Goal: Communication & Community: Answer question/provide support

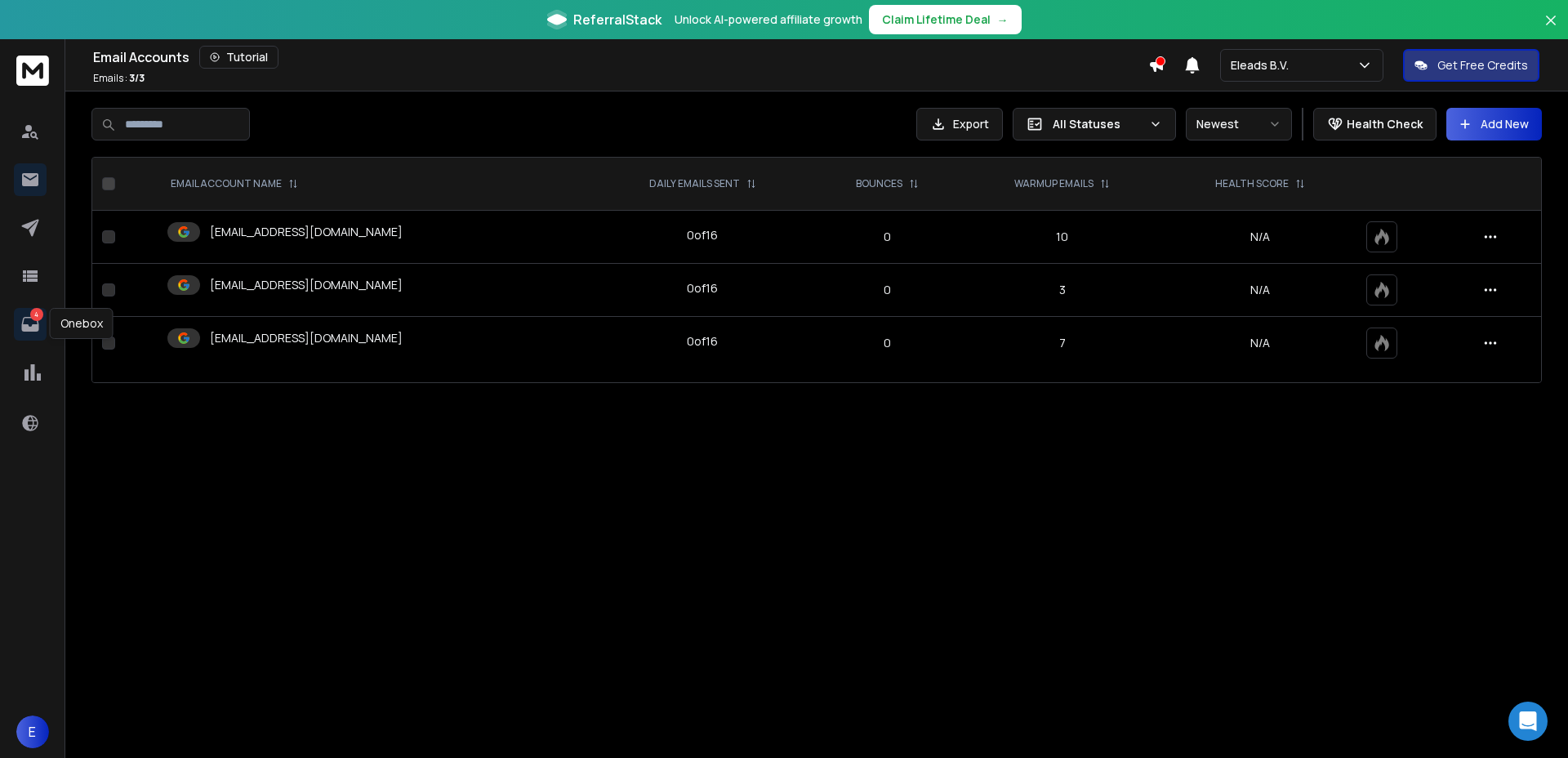
click at [40, 330] on link "4" at bounding box center [30, 324] width 33 height 33
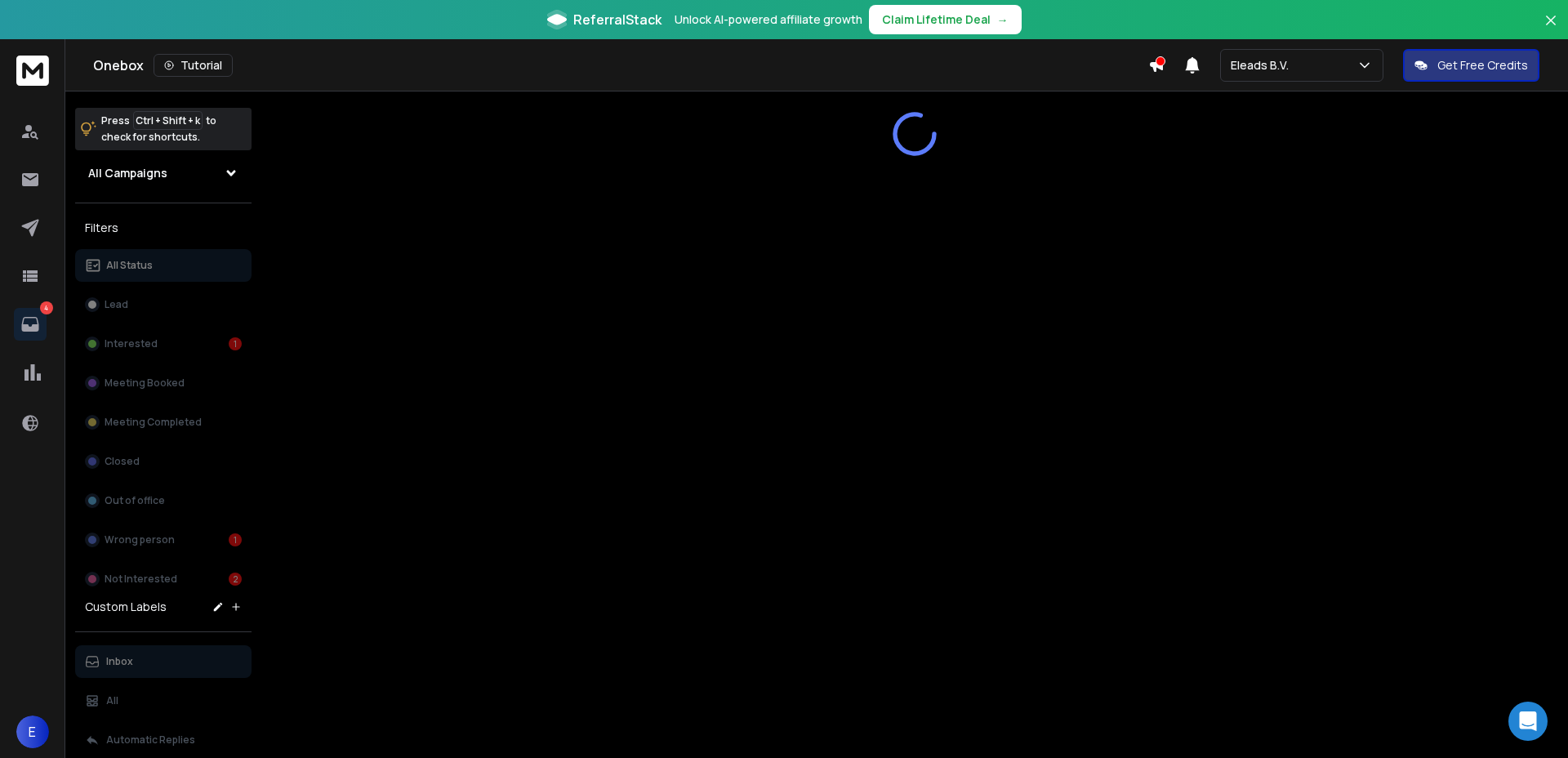
scroll to position [197, 0]
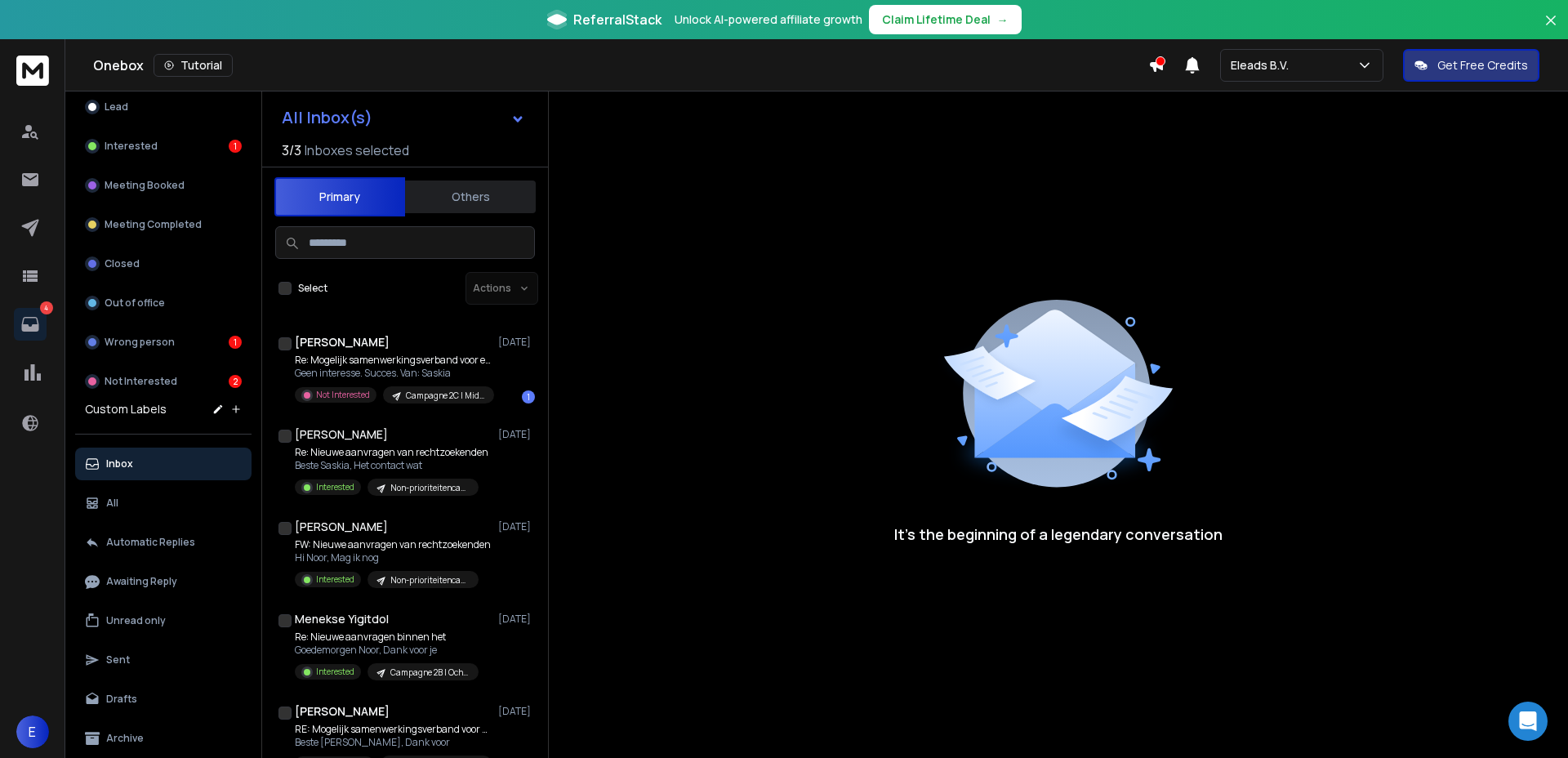
click at [142, 450] on button "Inbox" at bounding box center [163, 463] width 176 height 33
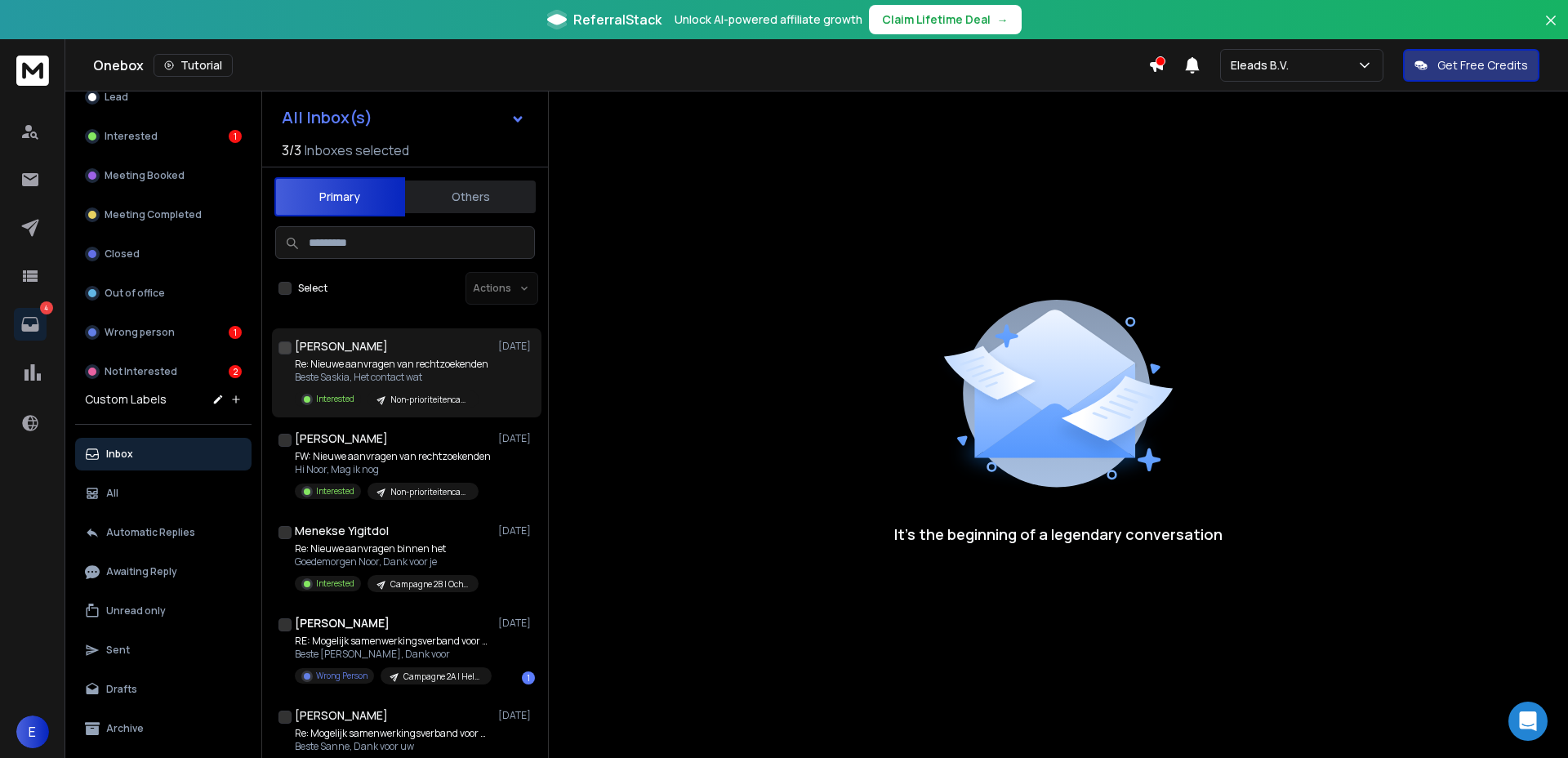
scroll to position [0, 0]
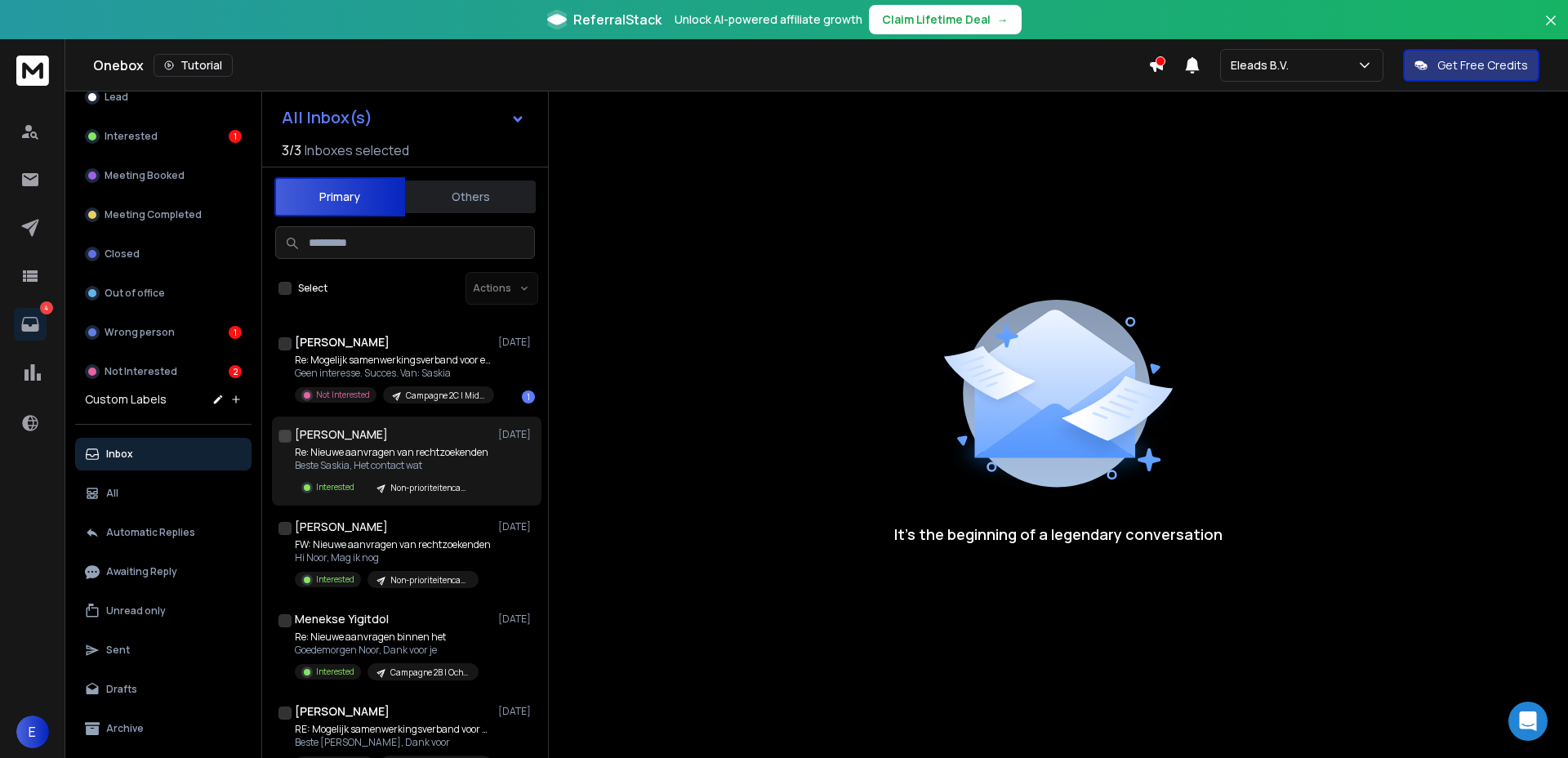
click at [432, 456] on p "Re: Nieuwe aanvragen van rechtzoekenden" at bounding box center [391, 452] width 194 height 13
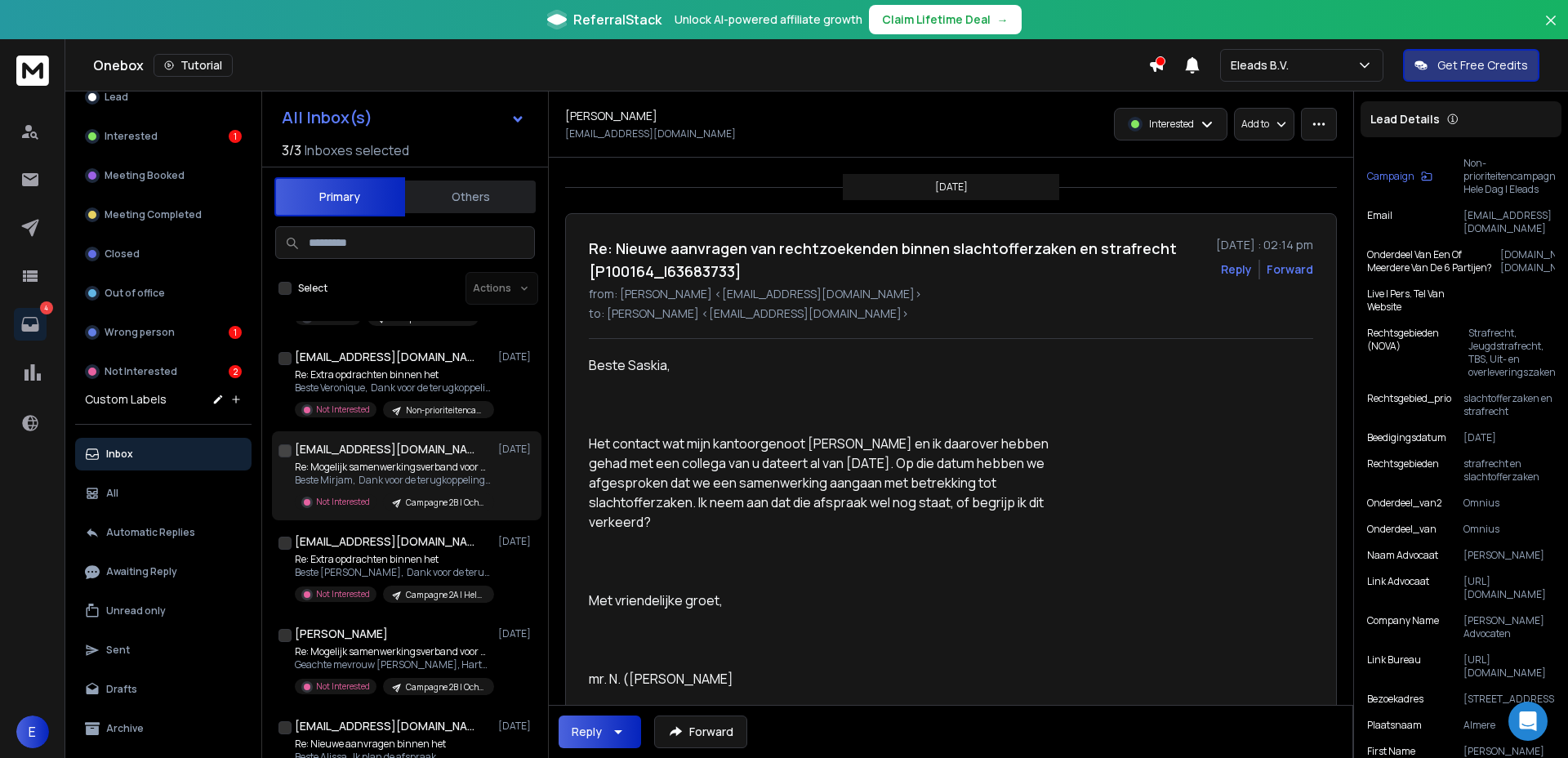
scroll to position [754, 0]
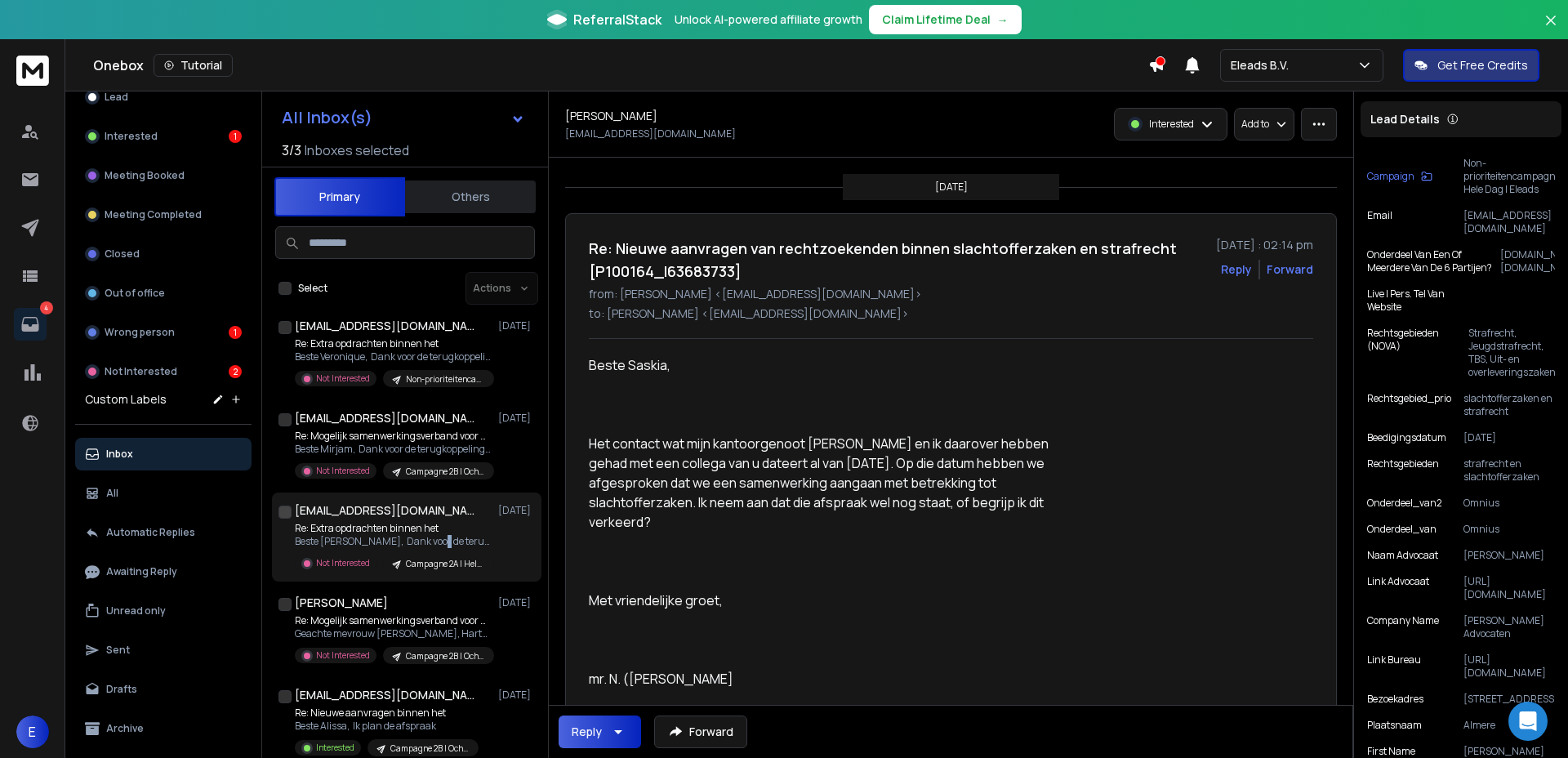
click at [432, 539] on p "Beste [PERSON_NAME], Dank voor de terugkoppeling. Mocht" at bounding box center [393, 541] width 196 height 13
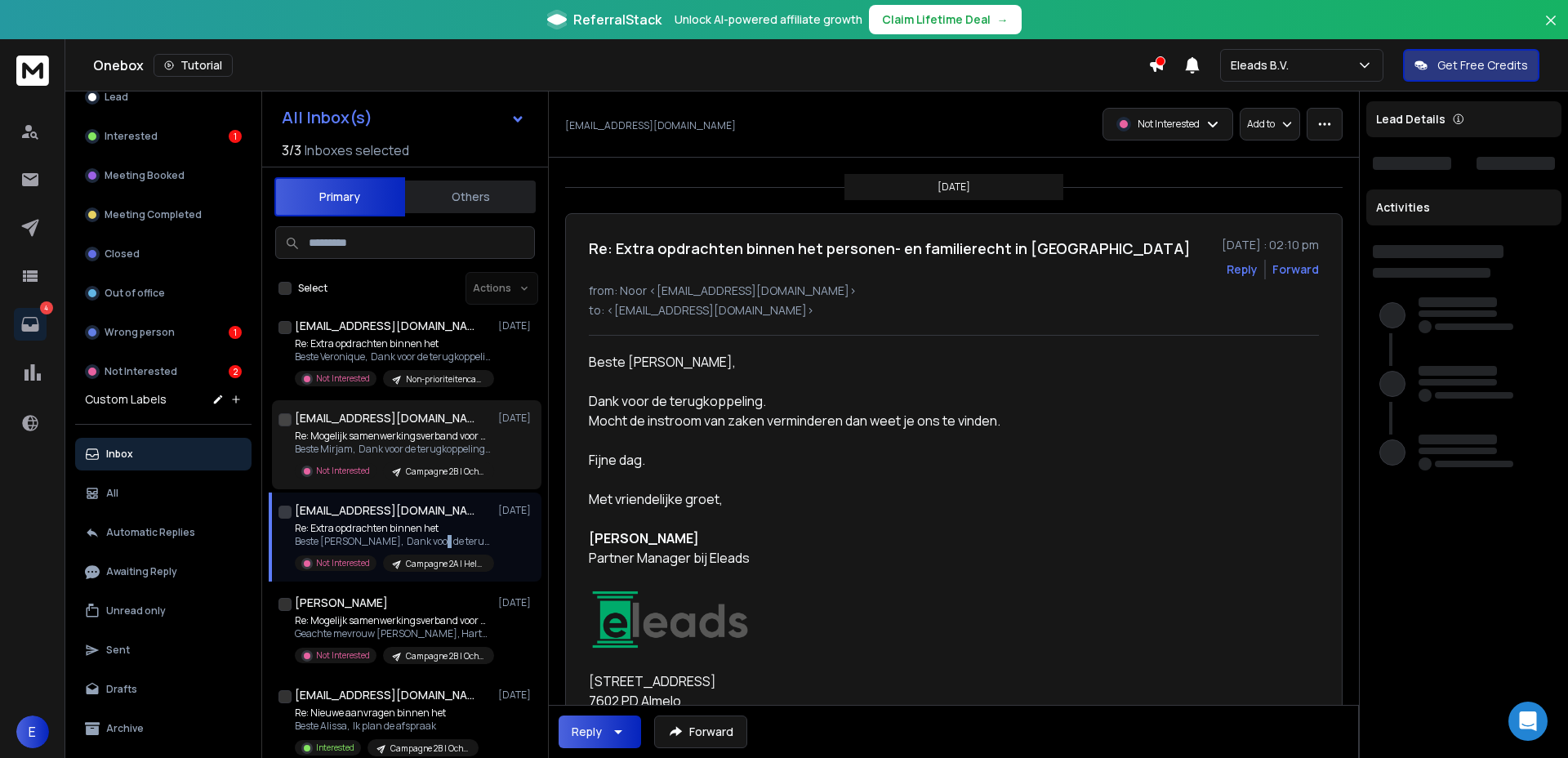
click at [413, 439] on p "Re: Mogelijk samenwerkingsverband voor huurrechtzaken" at bounding box center [393, 436] width 196 height 13
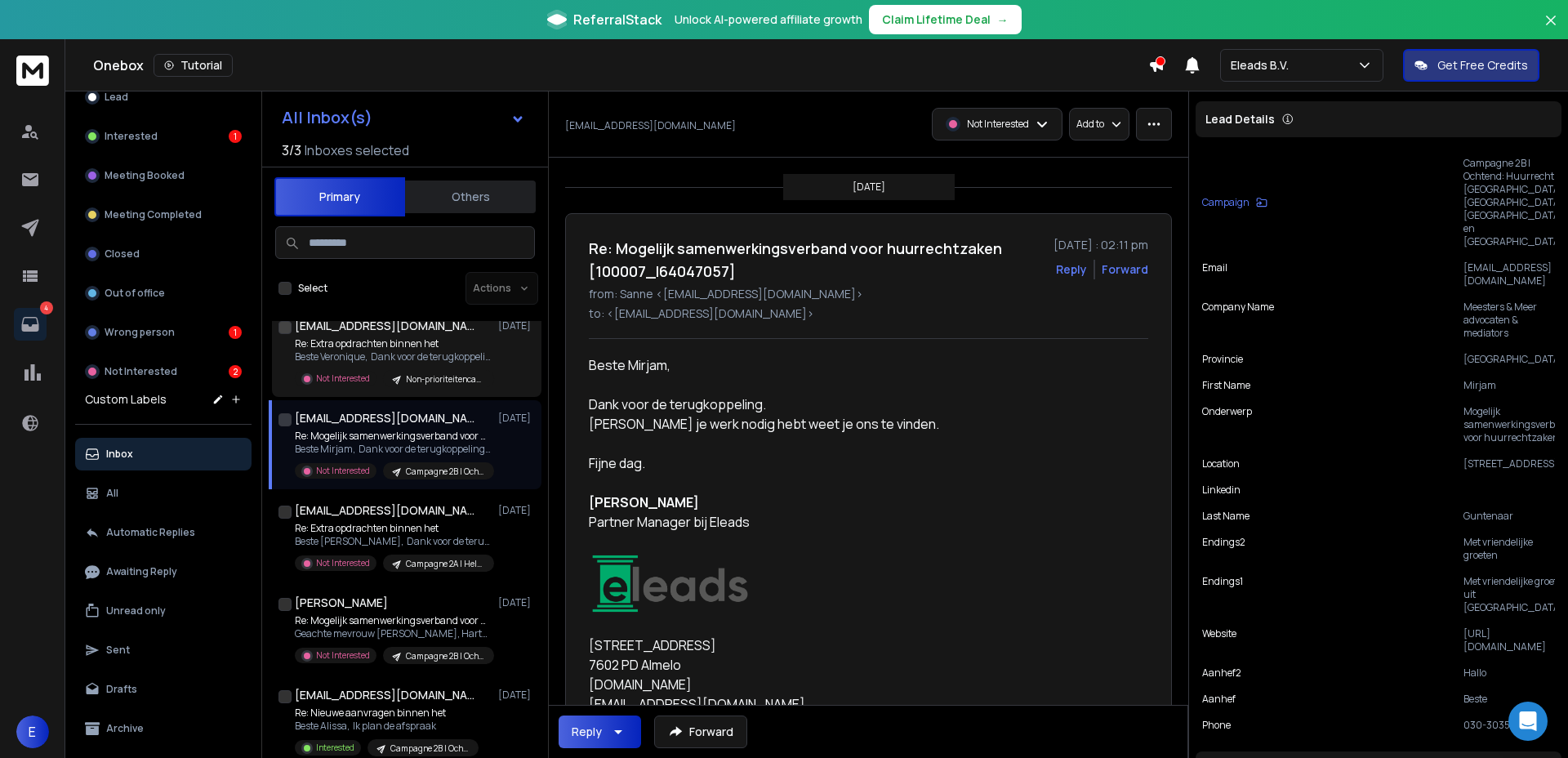
click at [421, 351] on p "Beste Veronique, Dank voor de terugkoppeling. Fijne" at bounding box center [393, 356] width 196 height 13
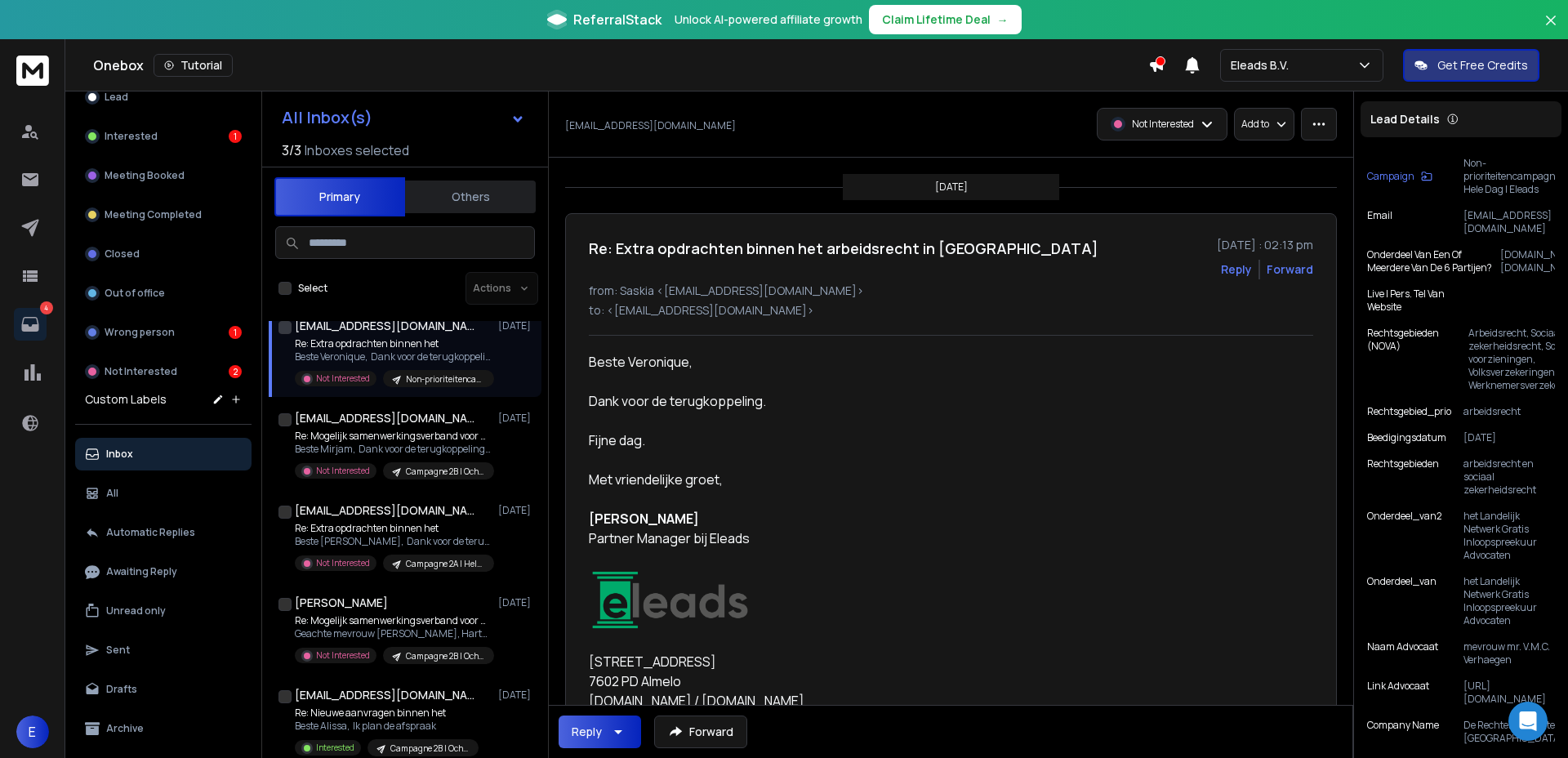
scroll to position [647, 0]
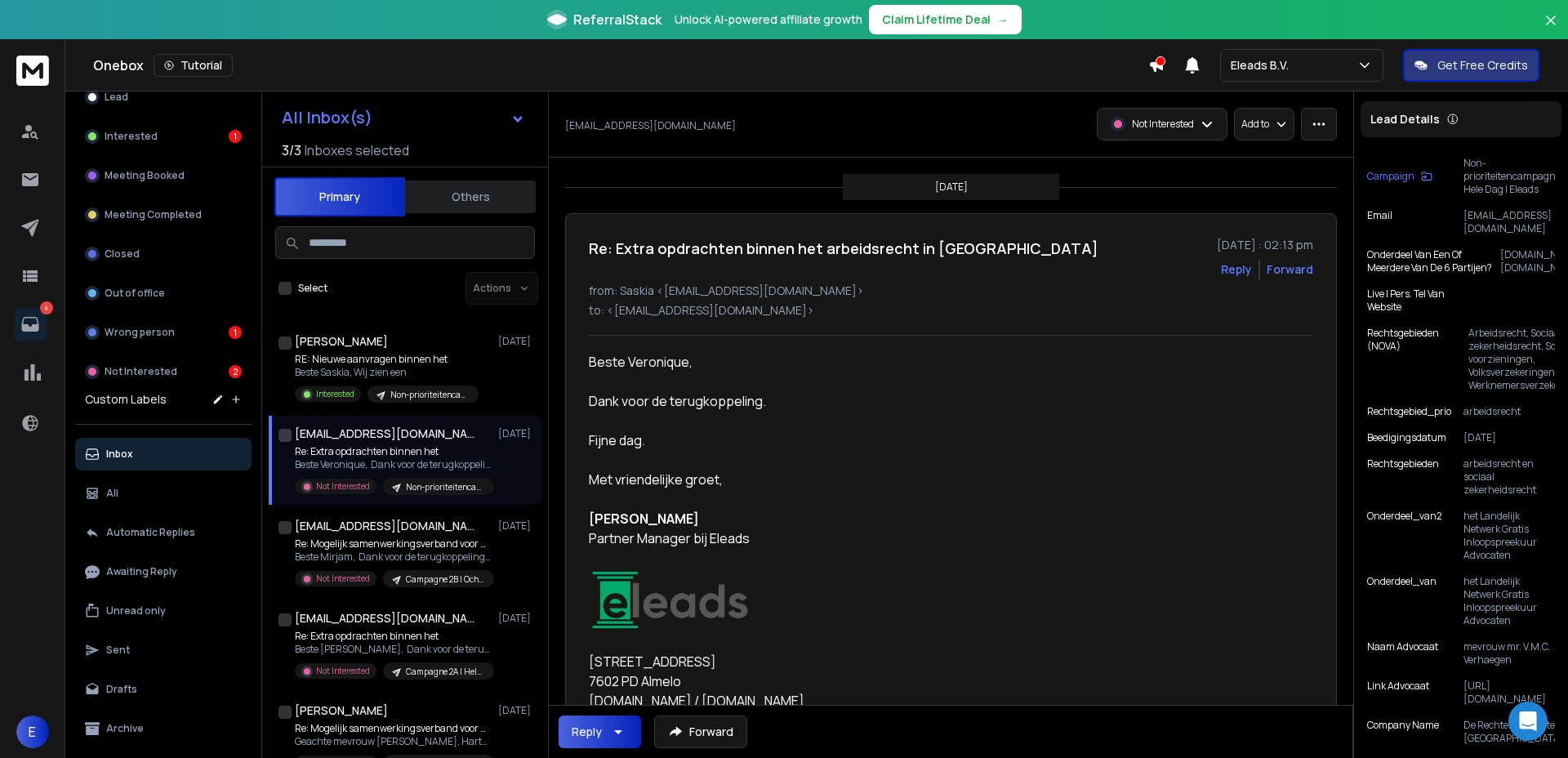
click at [410, 383] on div "RE: Nieuwe aanvragen binnen het Beste Saskia, Wij zien een Interested Non-prior…" at bounding box center [386, 378] width 184 height 50
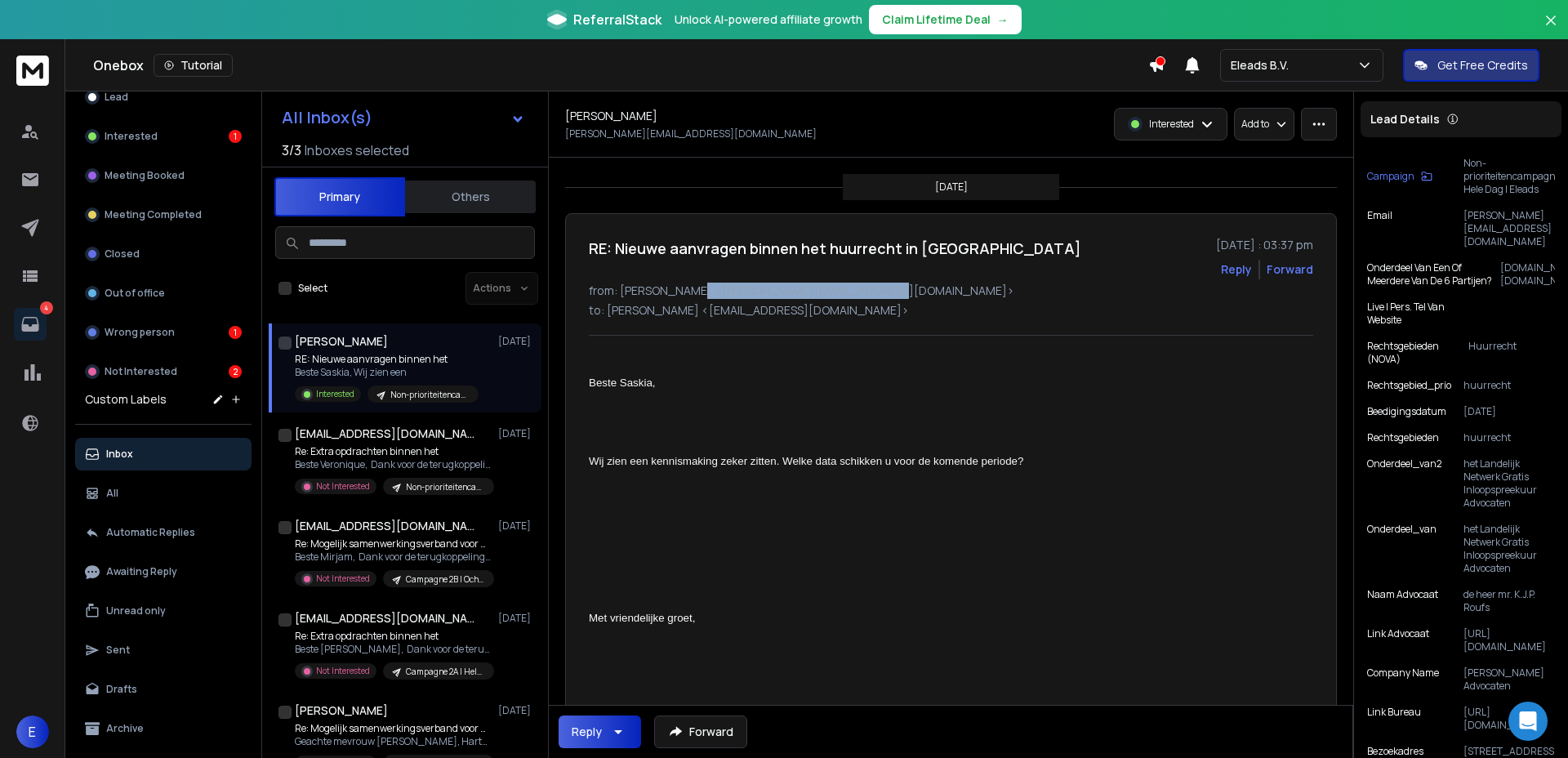
drag, startPoint x: 852, startPoint y: 288, endPoint x: 684, endPoint y: 293, distance: 168.1
click at [684, 293] on p "from: [PERSON_NAME] <[PERSON_NAME][EMAIL_ADDRESS][DOMAIN_NAME]>" at bounding box center [951, 290] width 724 height 16
copy p "[PERSON_NAME][EMAIL_ADDRESS][DOMAIN_NAME]"
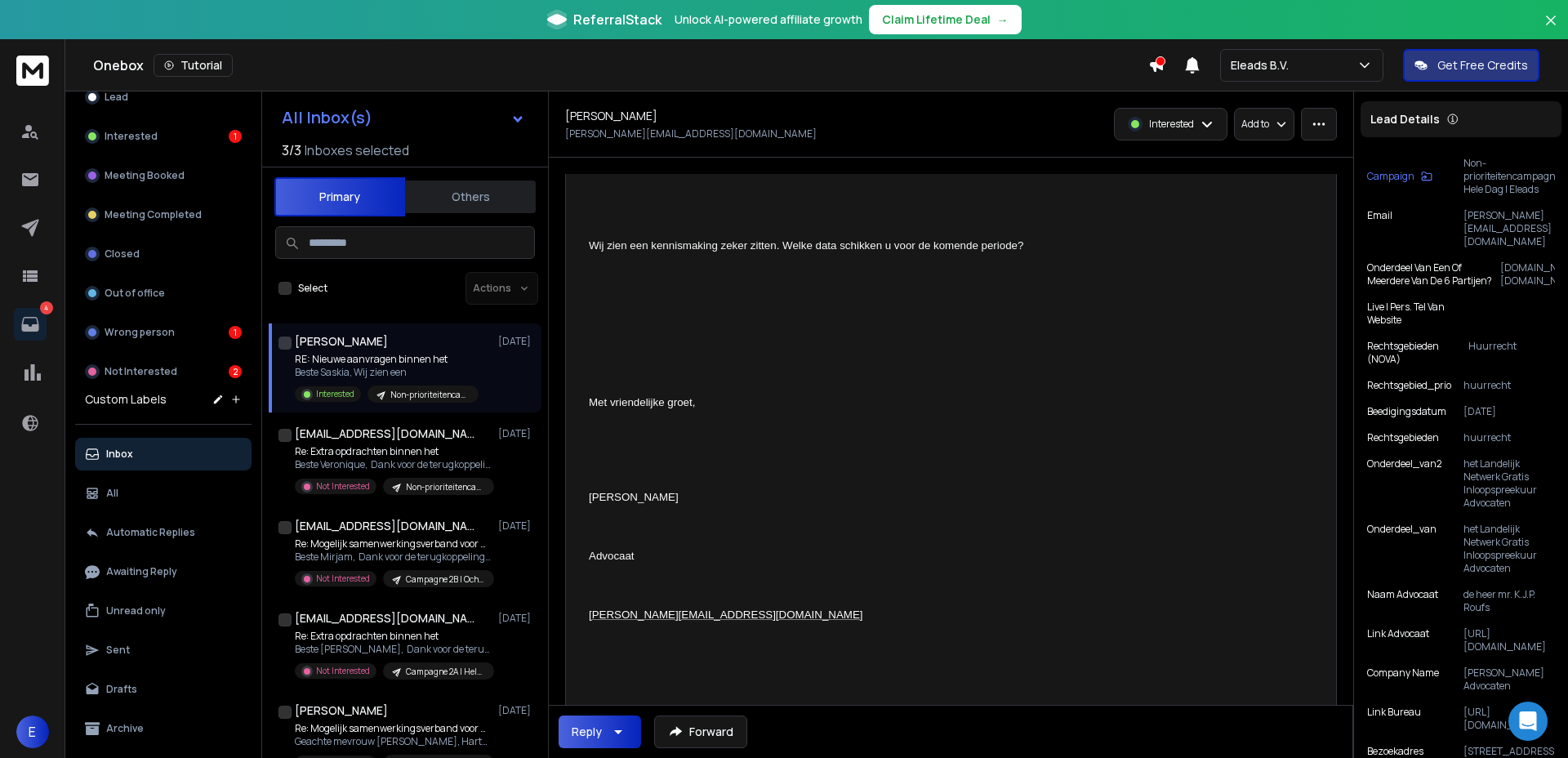
click at [382, 368] on p "Beste Saskia, Wij zien een" at bounding box center [386, 372] width 184 height 13
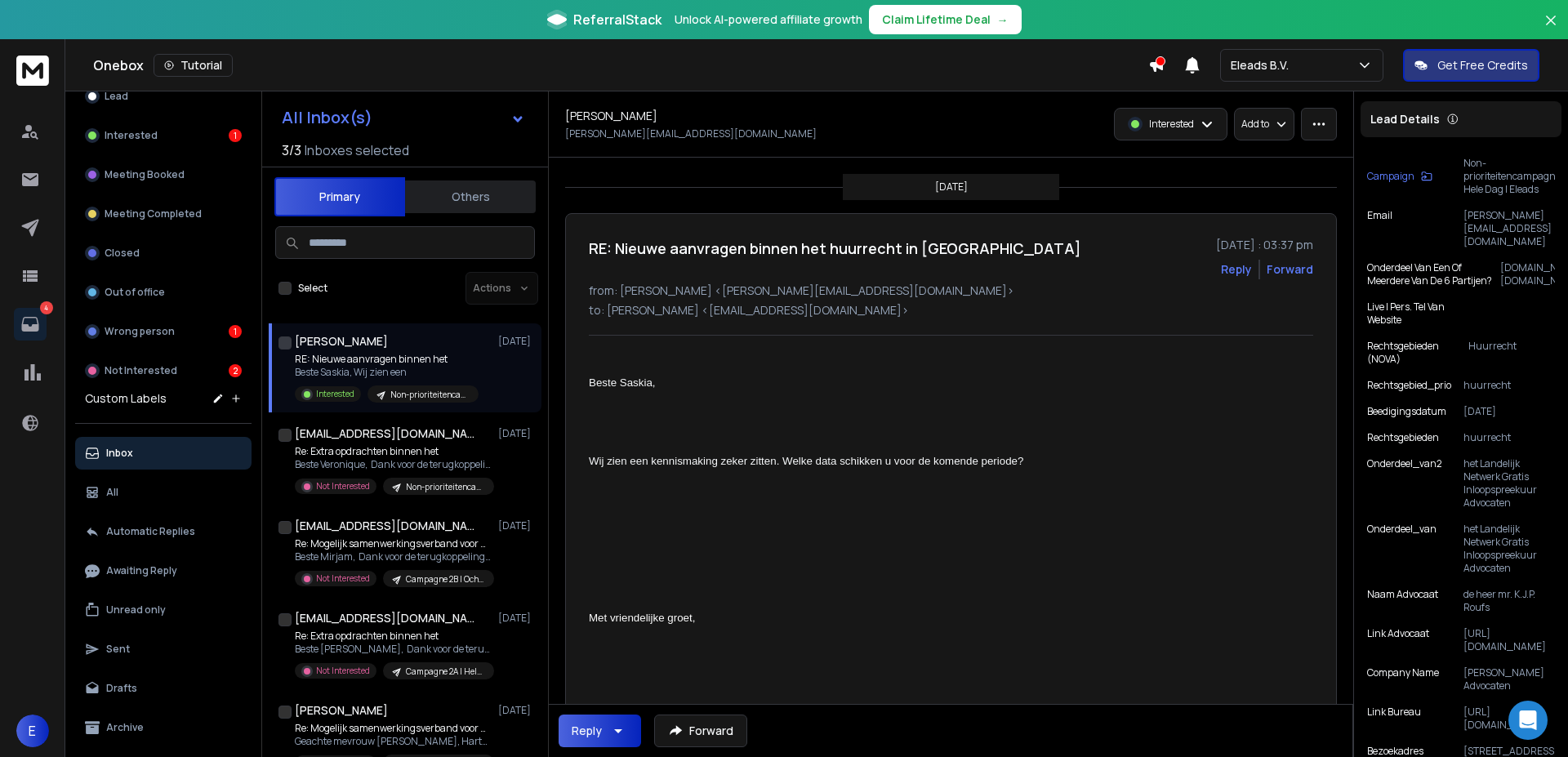
scroll to position [2156, 0]
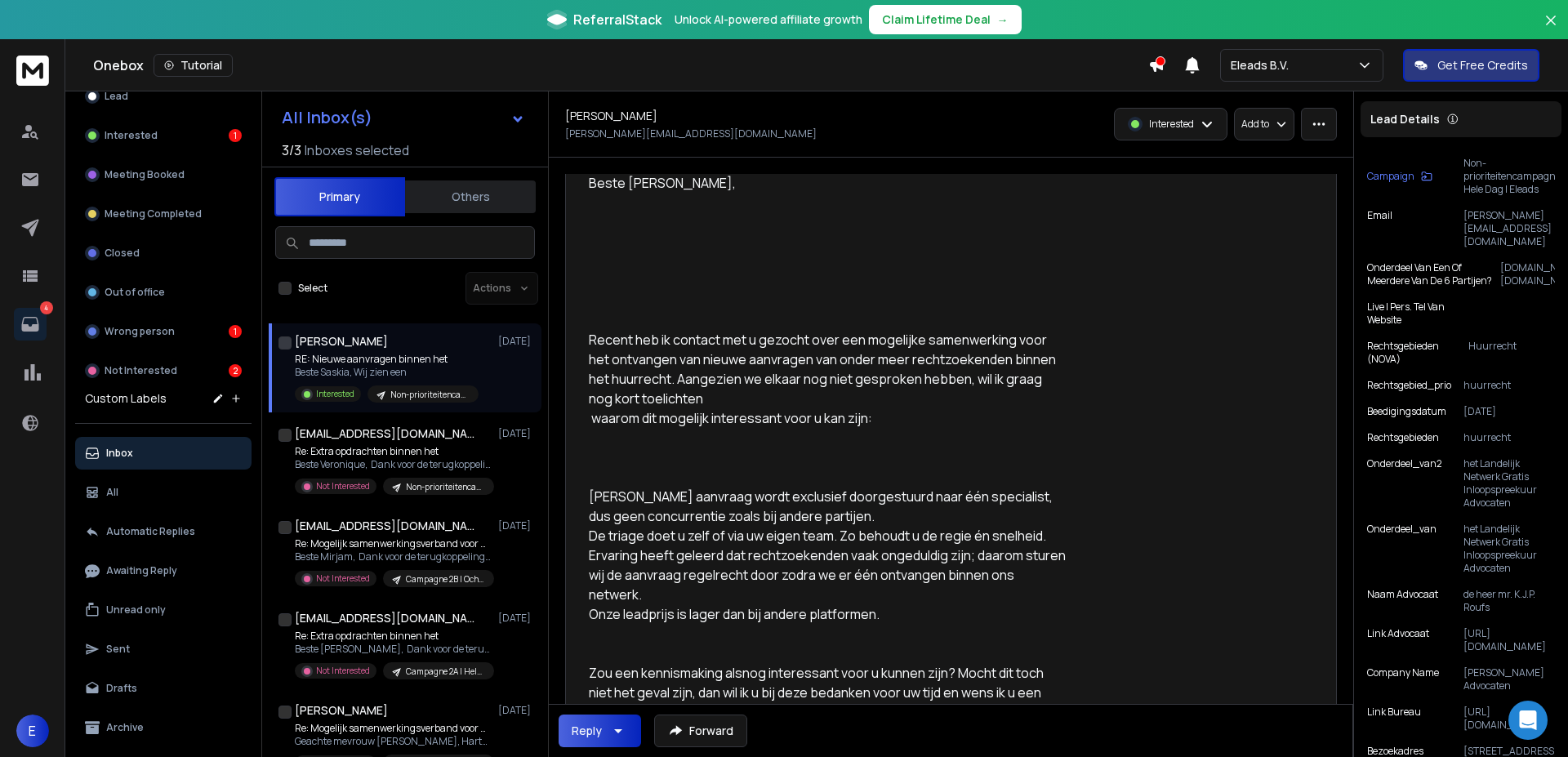
click at [440, 364] on p "RE: Nieuwe aanvragen binnen het" at bounding box center [386, 359] width 184 height 13
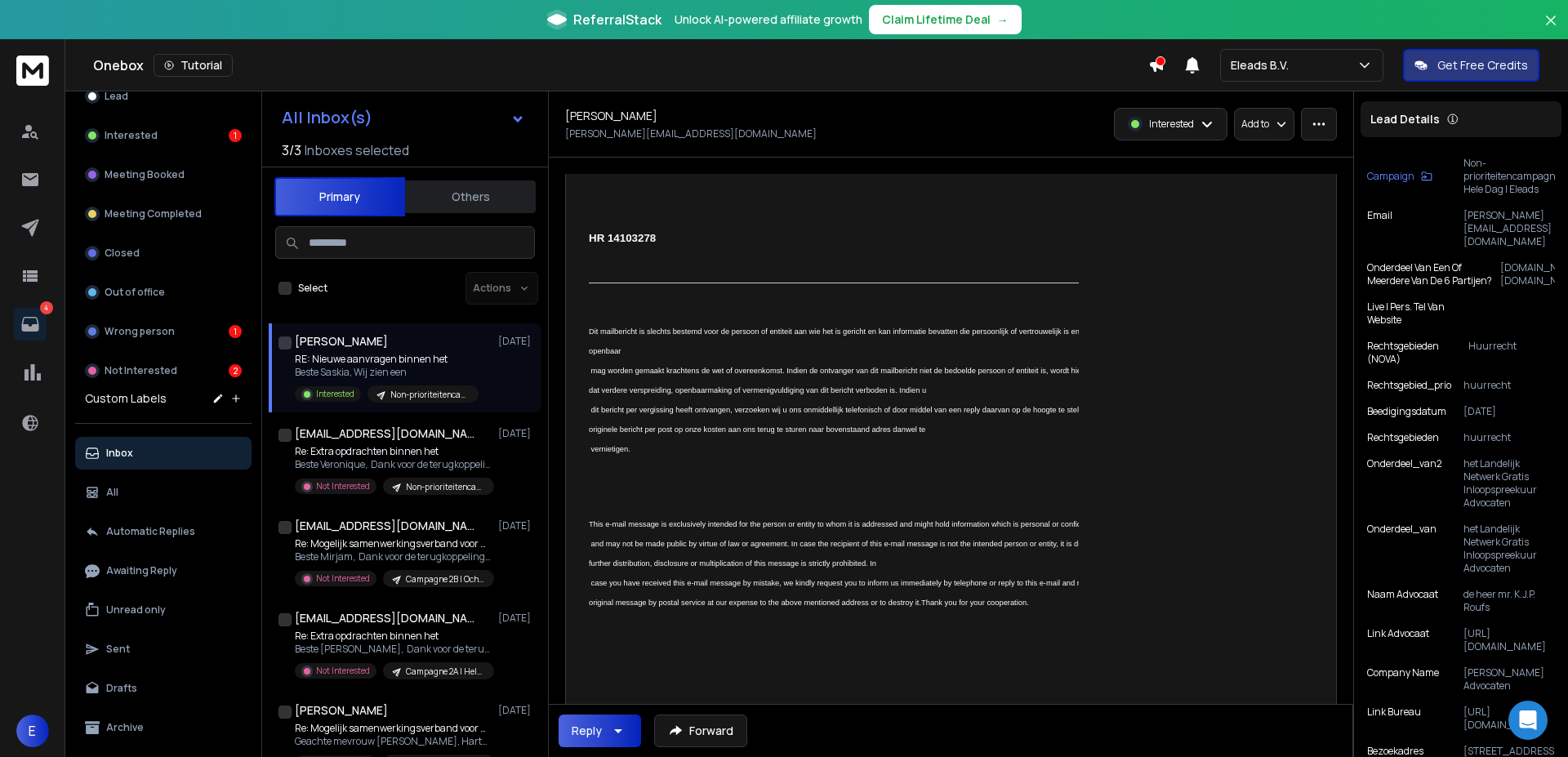
scroll to position [862, 0]
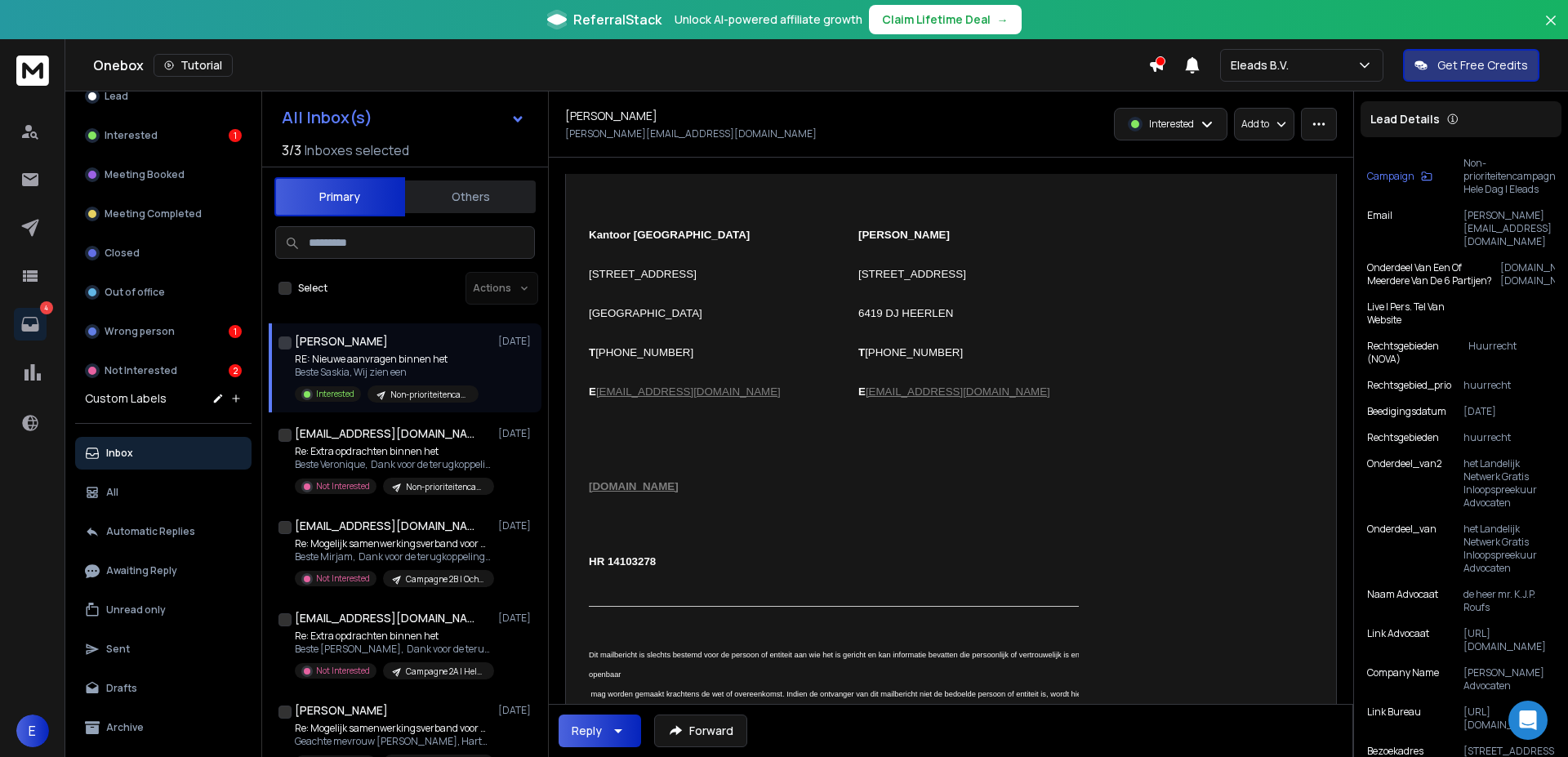
drag, startPoint x: 809, startPoint y: 410, endPoint x: 603, endPoint y: 410, distance: 206.0
click at [603, 400] on p "Kantoor Maastricht ​ [STREET_ADDRESS] ​ T [PHONE_NUMBER] ​ E [EMAIL_ADDRESS][DO…" at bounding box center [723, 311] width 270 height 176
click at [933, 495] on p "[DOMAIN_NAME]" at bounding box center [858, 485] width 539 height 19
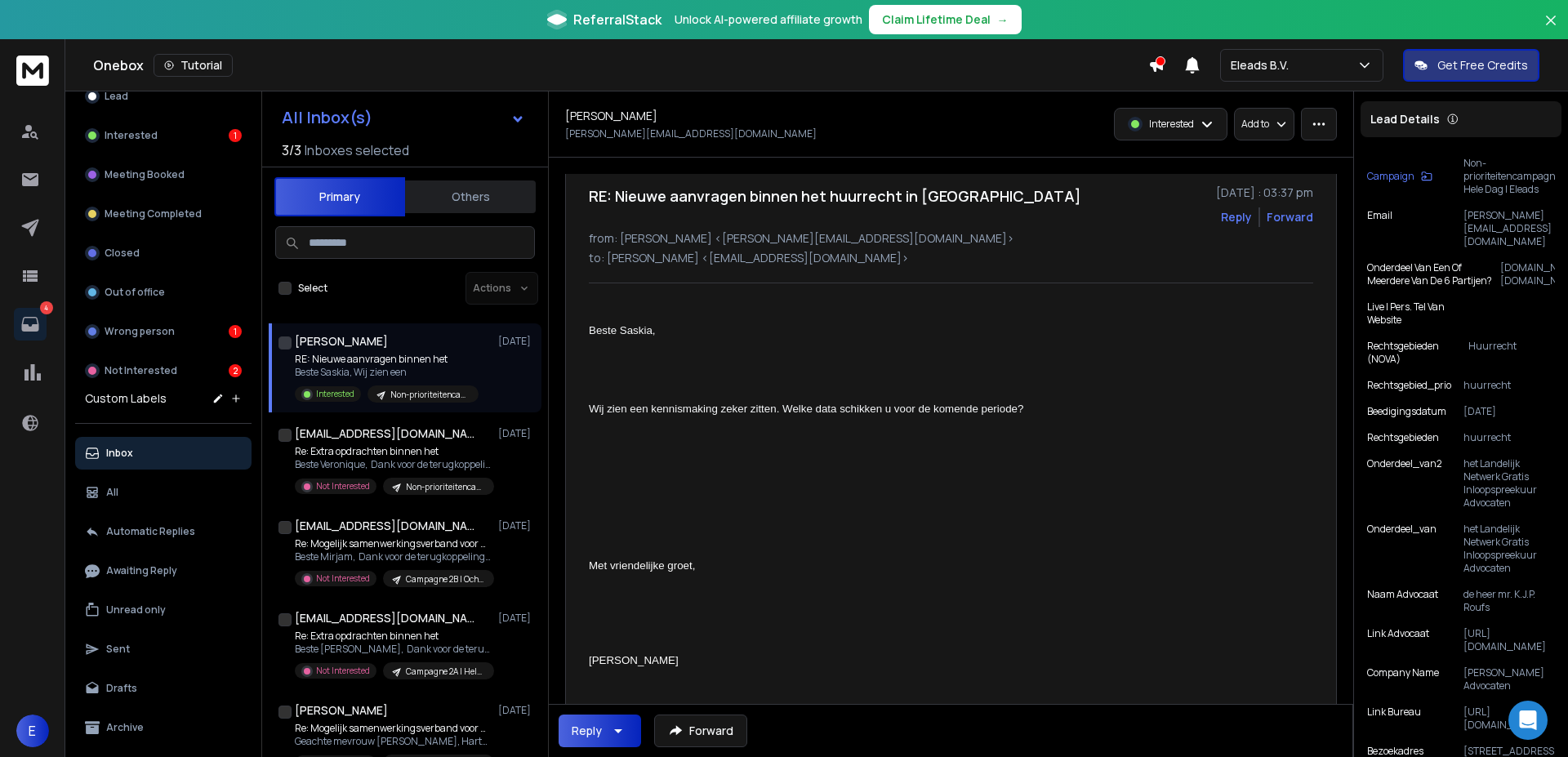
scroll to position [0, 0]
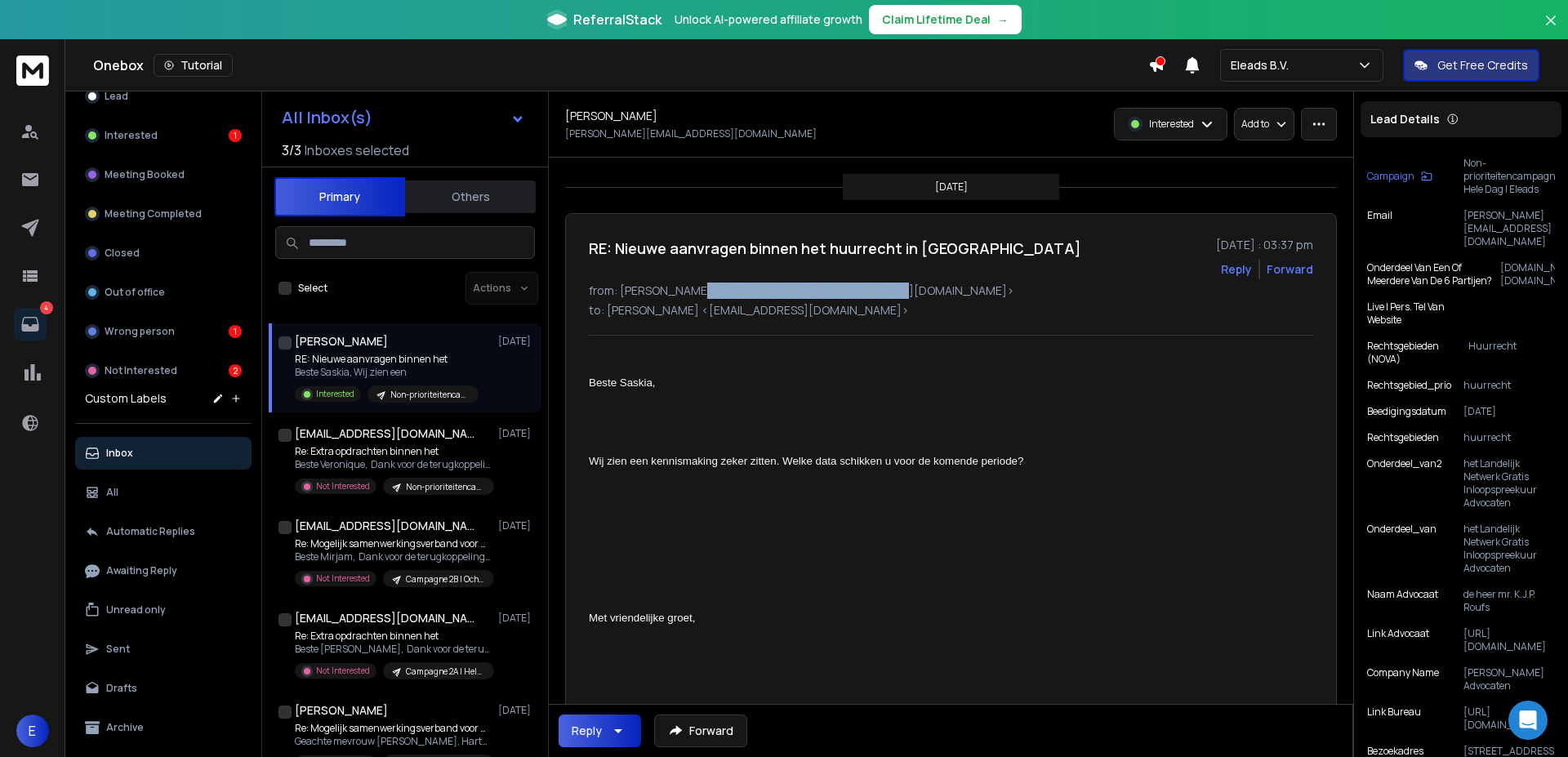
drag, startPoint x: 853, startPoint y: 290, endPoint x: 680, endPoint y: 290, distance: 173.0
click at [680, 290] on p "from: [PERSON_NAME] <[PERSON_NAME][EMAIL_ADDRESS][DOMAIN_NAME]>" at bounding box center [951, 290] width 724 height 16
drag, startPoint x: 853, startPoint y: 290, endPoint x: 729, endPoint y: 293, distance: 124.0
click at [729, 293] on p "from: [PERSON_NAME] <[PERSON_NAME][EMAIL_ADDRESS][DOMAIN_NAME]>" at bounding box center [951, 290] width 724 height 16
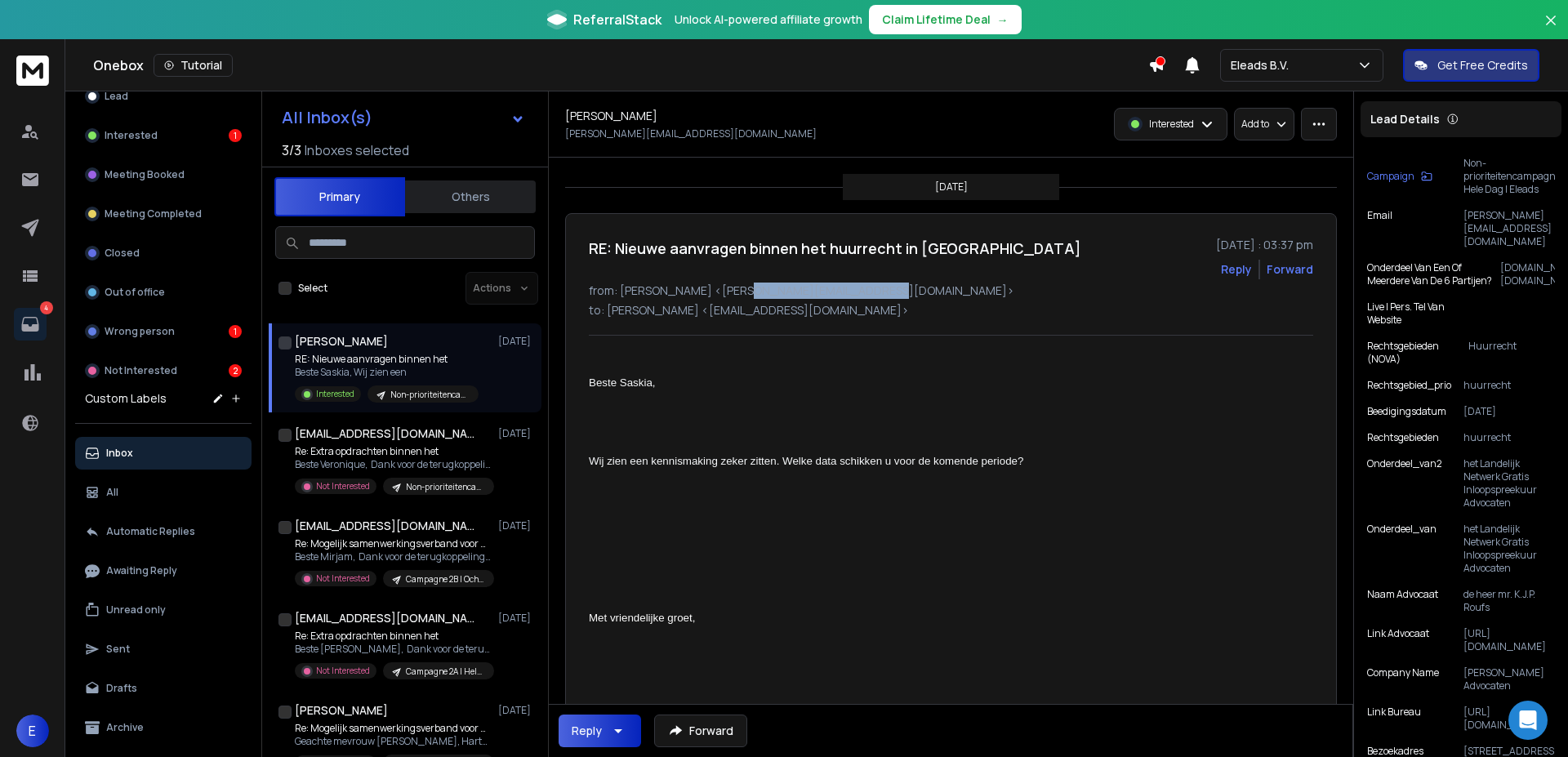
copy p "[DOMAIN_NAME]"
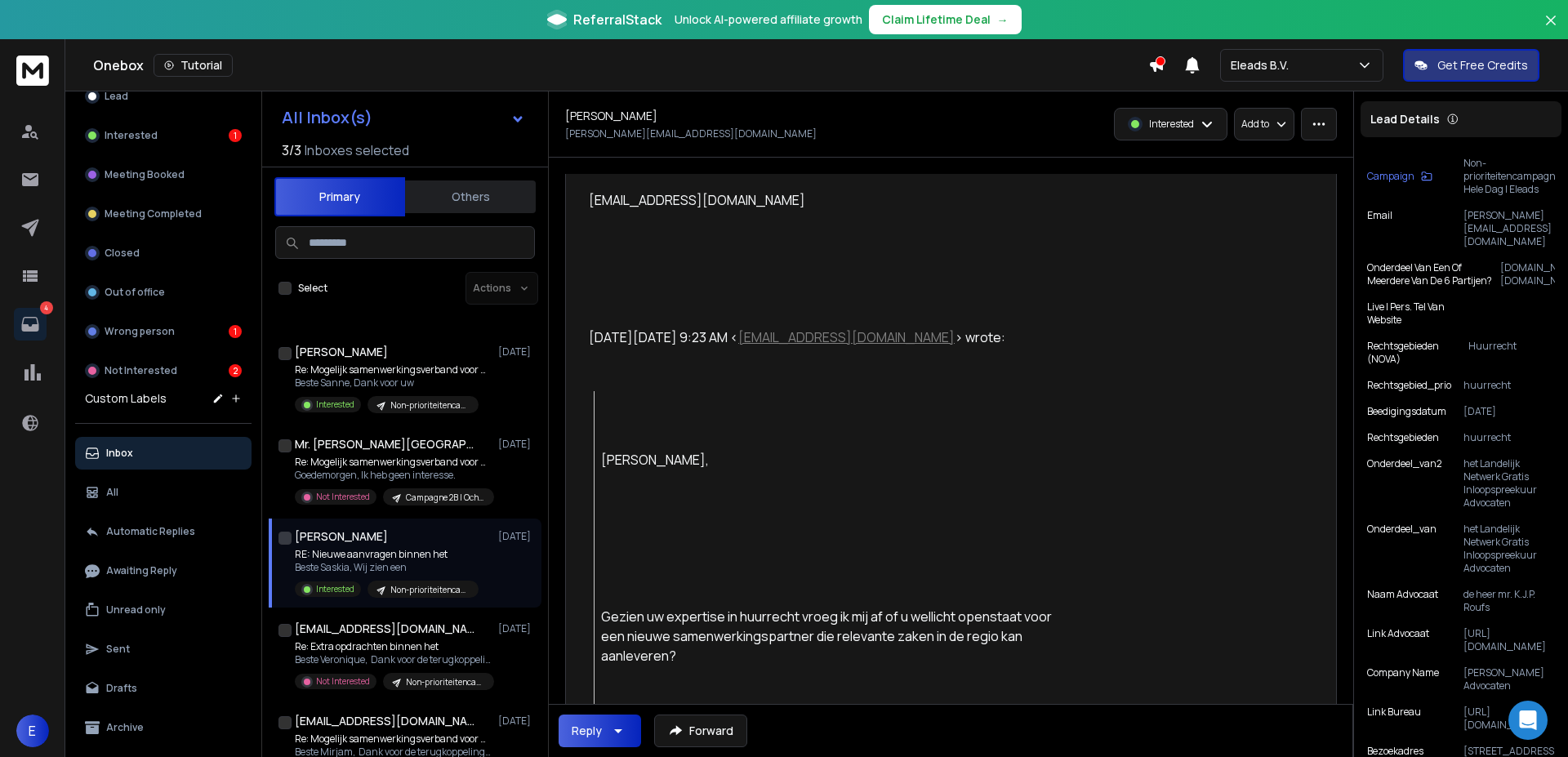
scroll to position [432, 0]
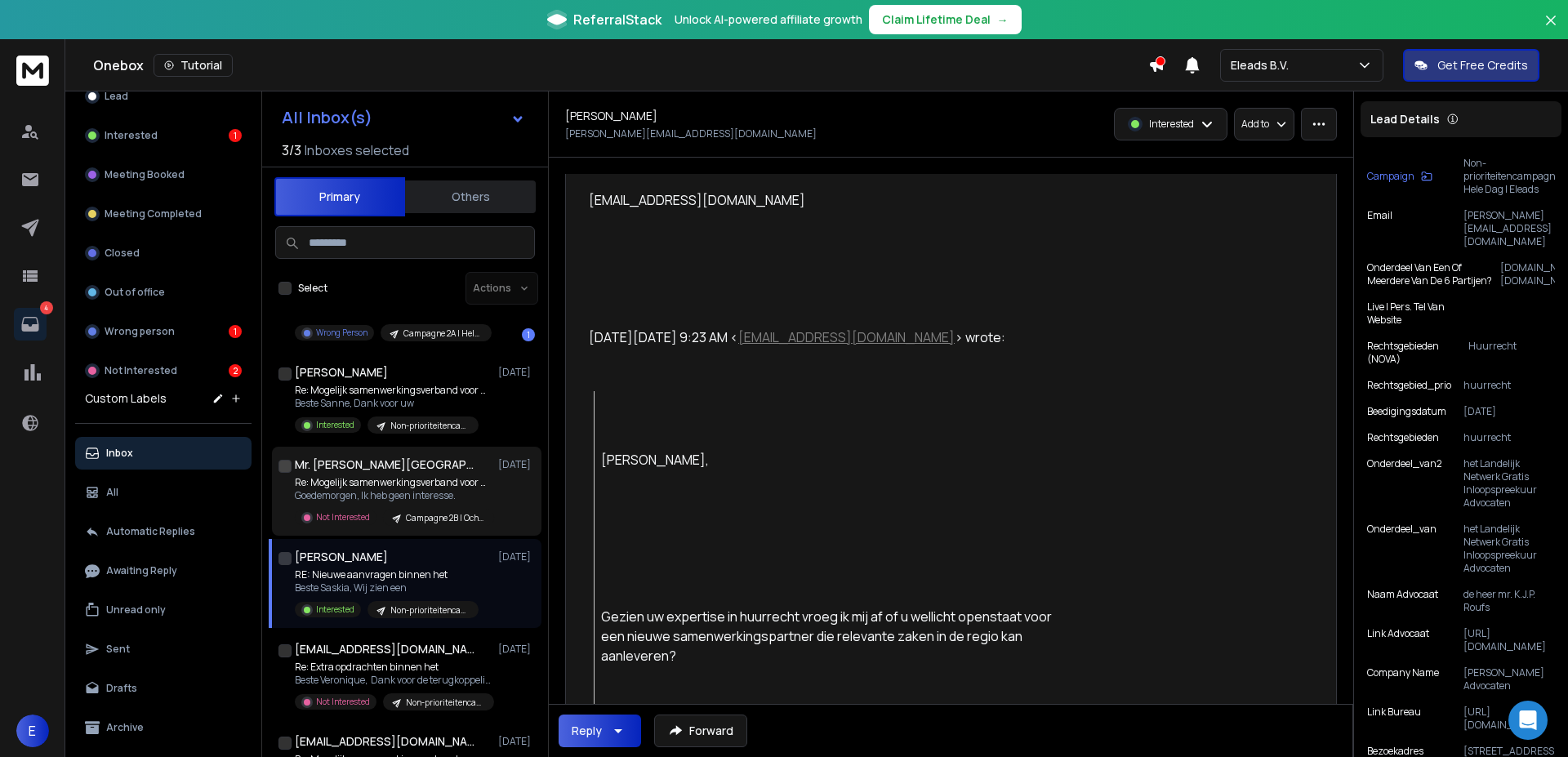
click at [443, 497] on p "Goedemorgen, Ik heb geen interesse." at bounding box center [393, 495] width 196 height 13
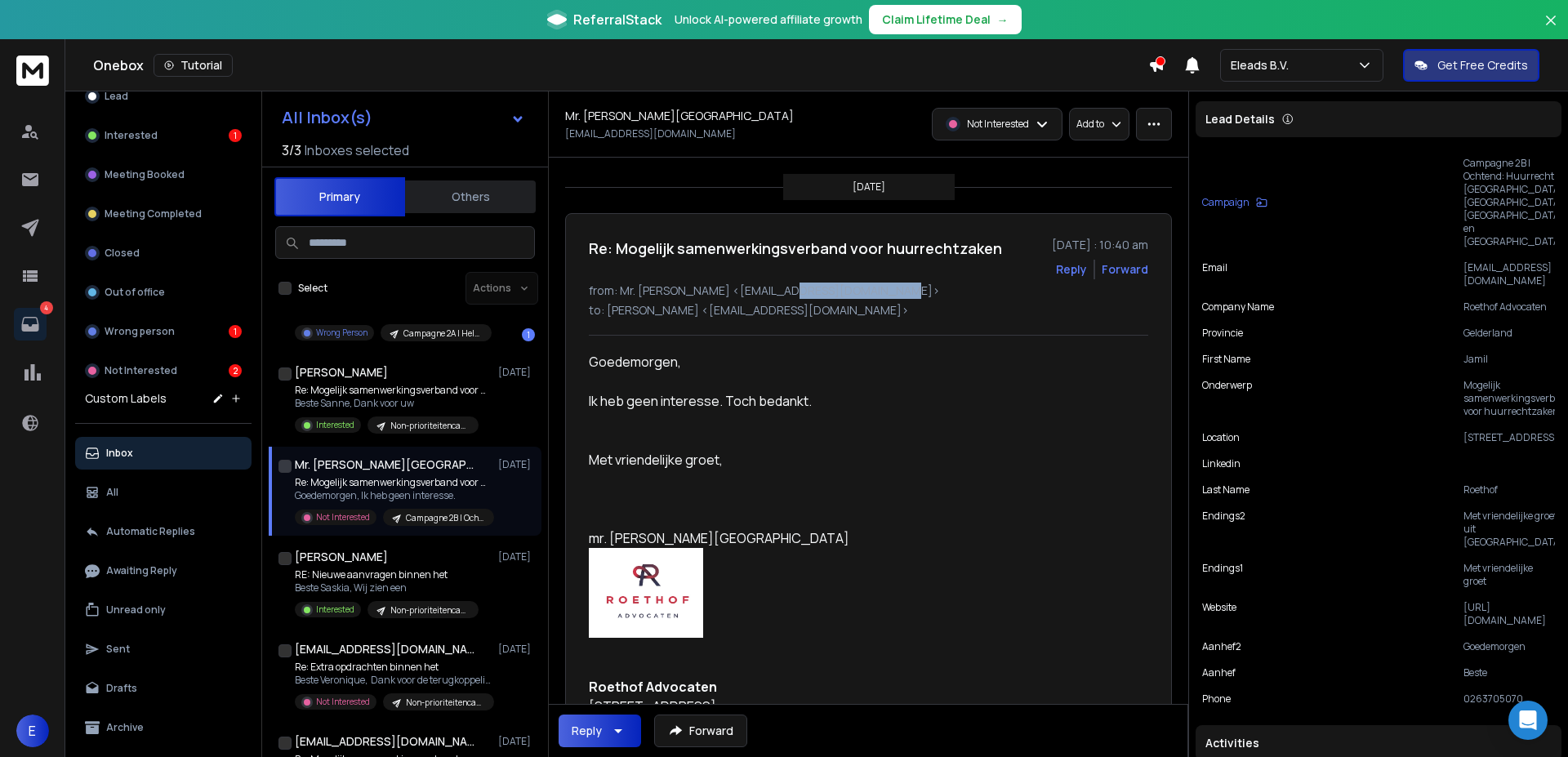
drag, startPoint x: 868, startPoint y: 292, endPoint x: 765, endPoint y: 291, distance: 103.0
click at [765, 291] on p "from: Mr. [PERSON_NAME] <[EMAIL_ADDRESS][DOMAIN_NAME]>" at bounding box center [868, 290] width 560 height 16
click at [905, 296] on p "from: Mr. [PERSON_NAME] <[EMAIL_ADDRESS][DOMAIN_NAME]>" at bounding box center [868, 290] width 560 height 16
drag, startPoint x: 871, startPoint y: 288, endPoint x: 763, endPoint y: 293, distance: 108.1
click at [763, 293] on p "from: Mr. [PERSON_NAME] <[EMAIL_ADDRESS][DOMAIN_NAME]>" at bounding box center [868, 290] width 560 height 16
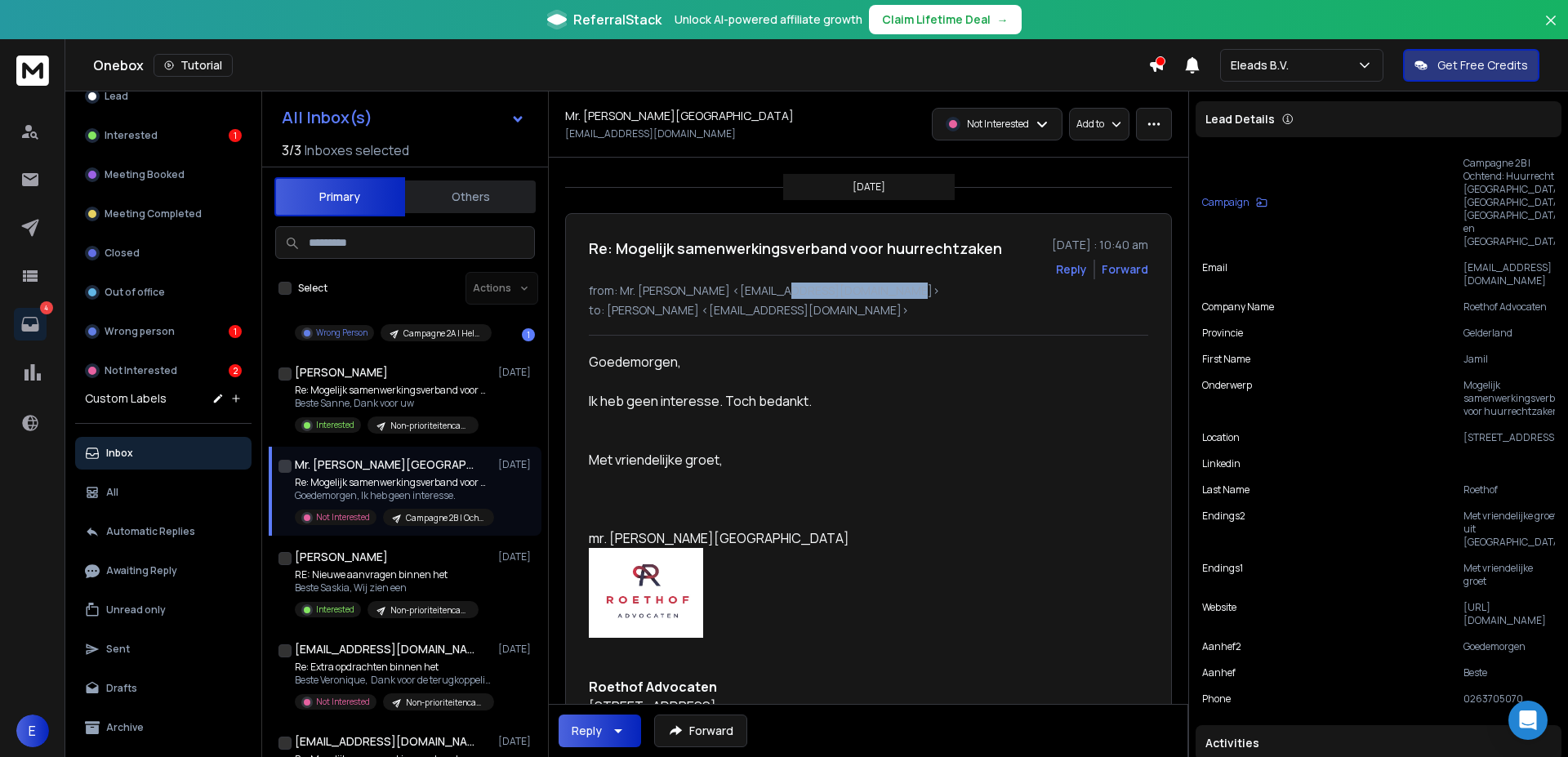
copy p "[DOMAIN_NAME]"
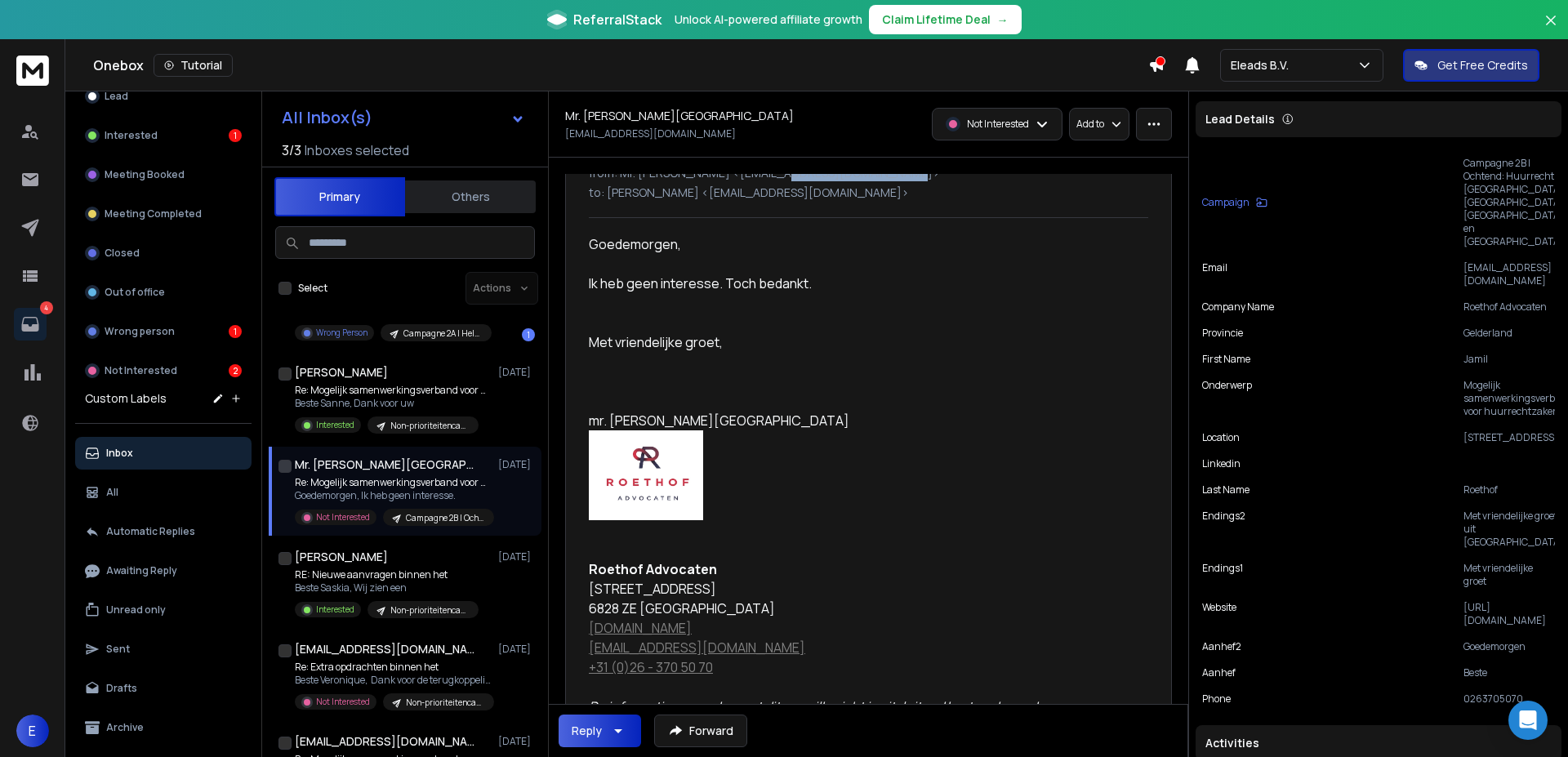
scroll to position [0, 0]
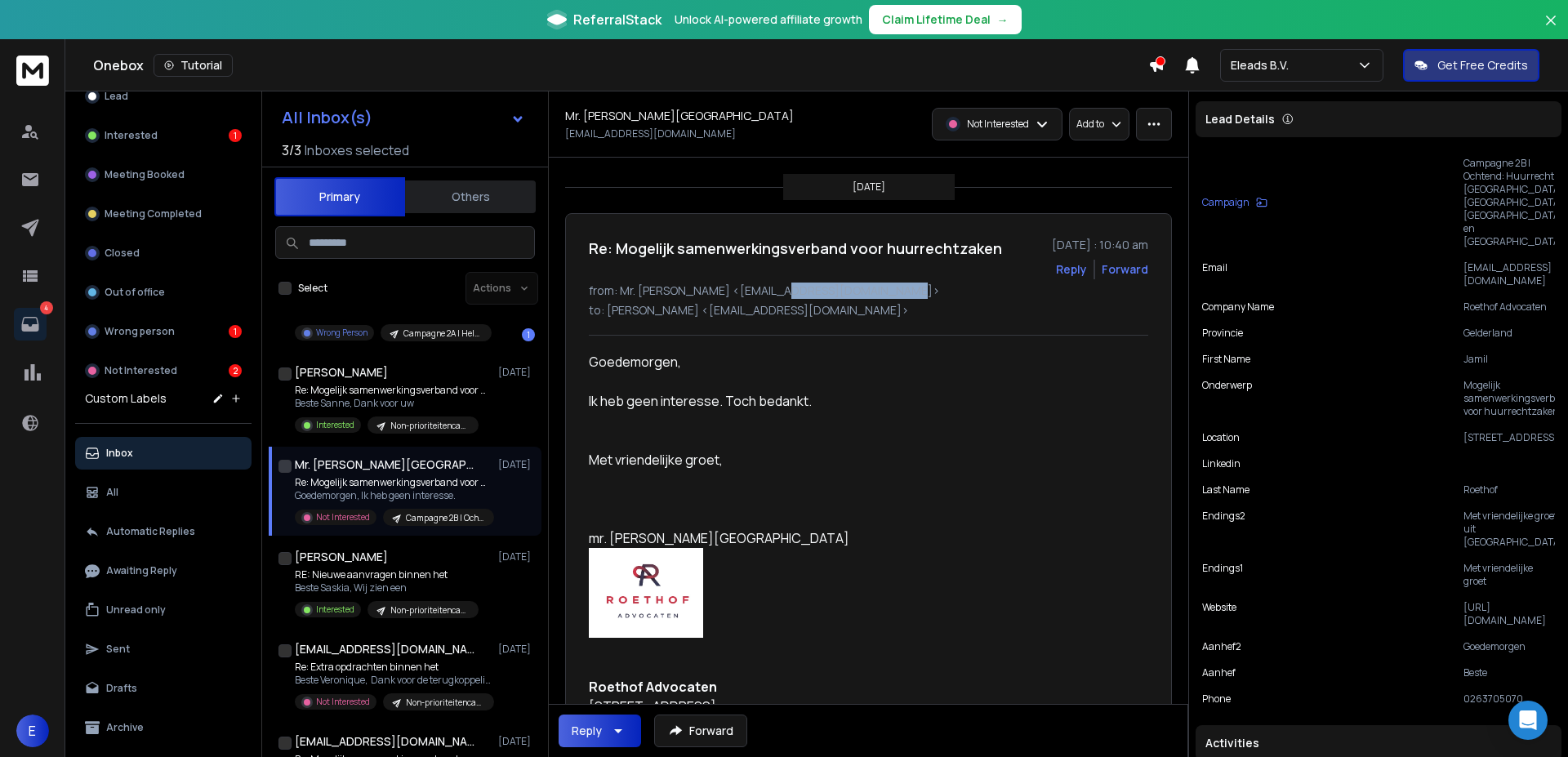
click at [1087, 273] on button "Reply" at bounding box center [1071, 269] width 31 height 16
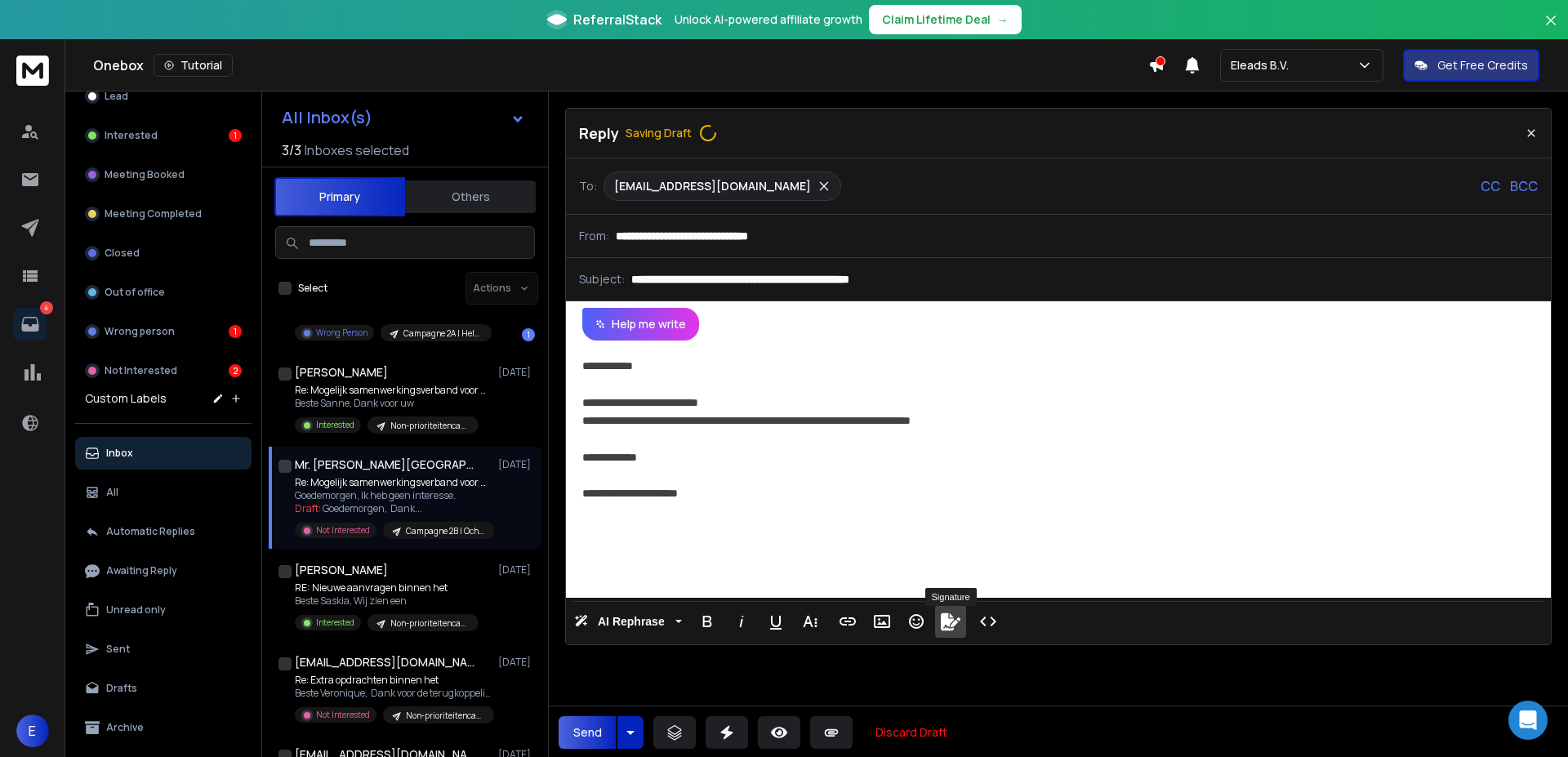
click at [954, 625] on icon "button" at bounding box center [951, 621] width 19 height 17
click at [591, 730] on button "Send" at bounding box center [587, 732] width 57 height 33
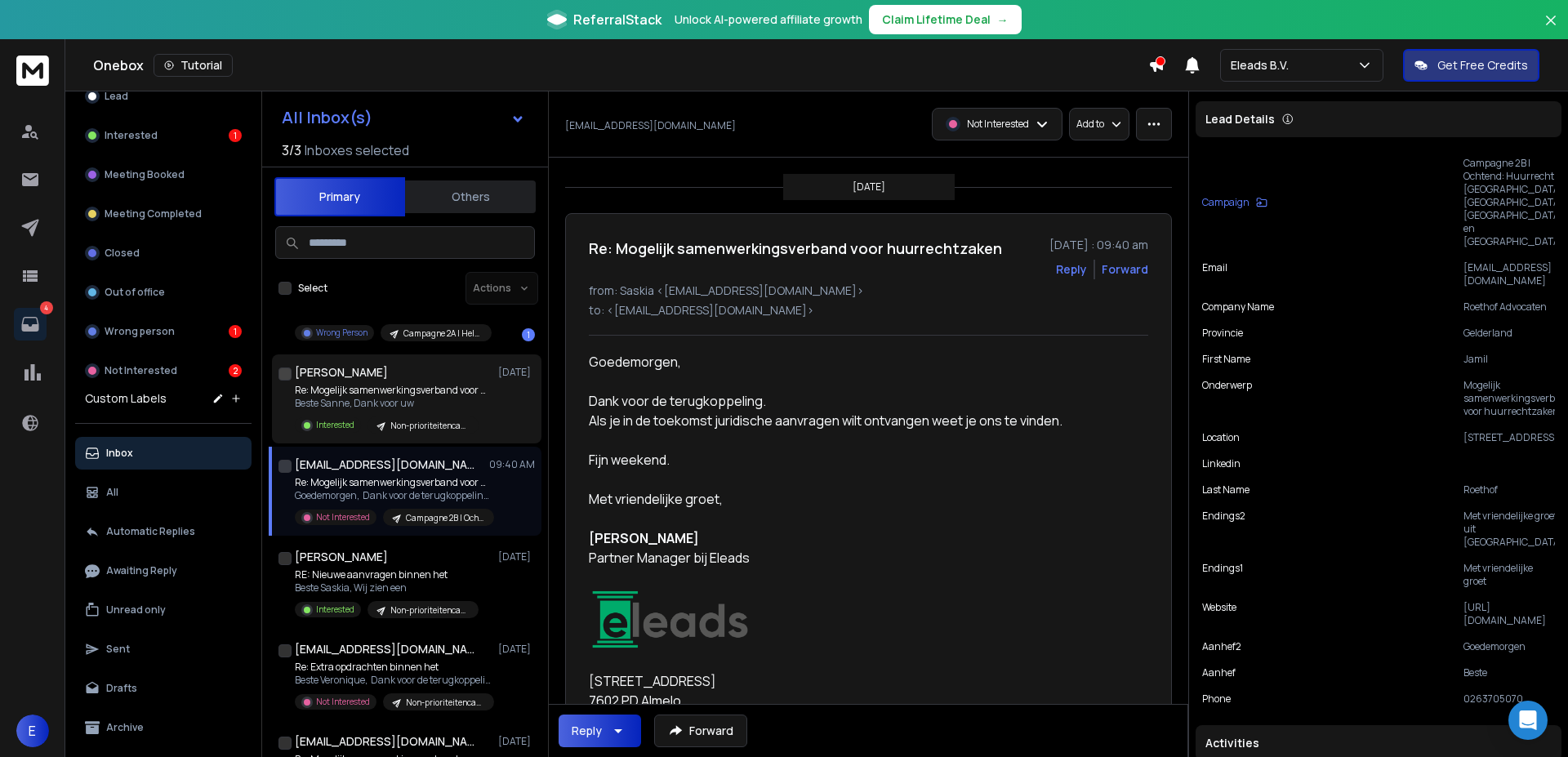
click at [447, 394] on p "Re: Mogelijk samenwerkingsverband voor huurrecht" at bounding box center [393, 390] width 196 height 13
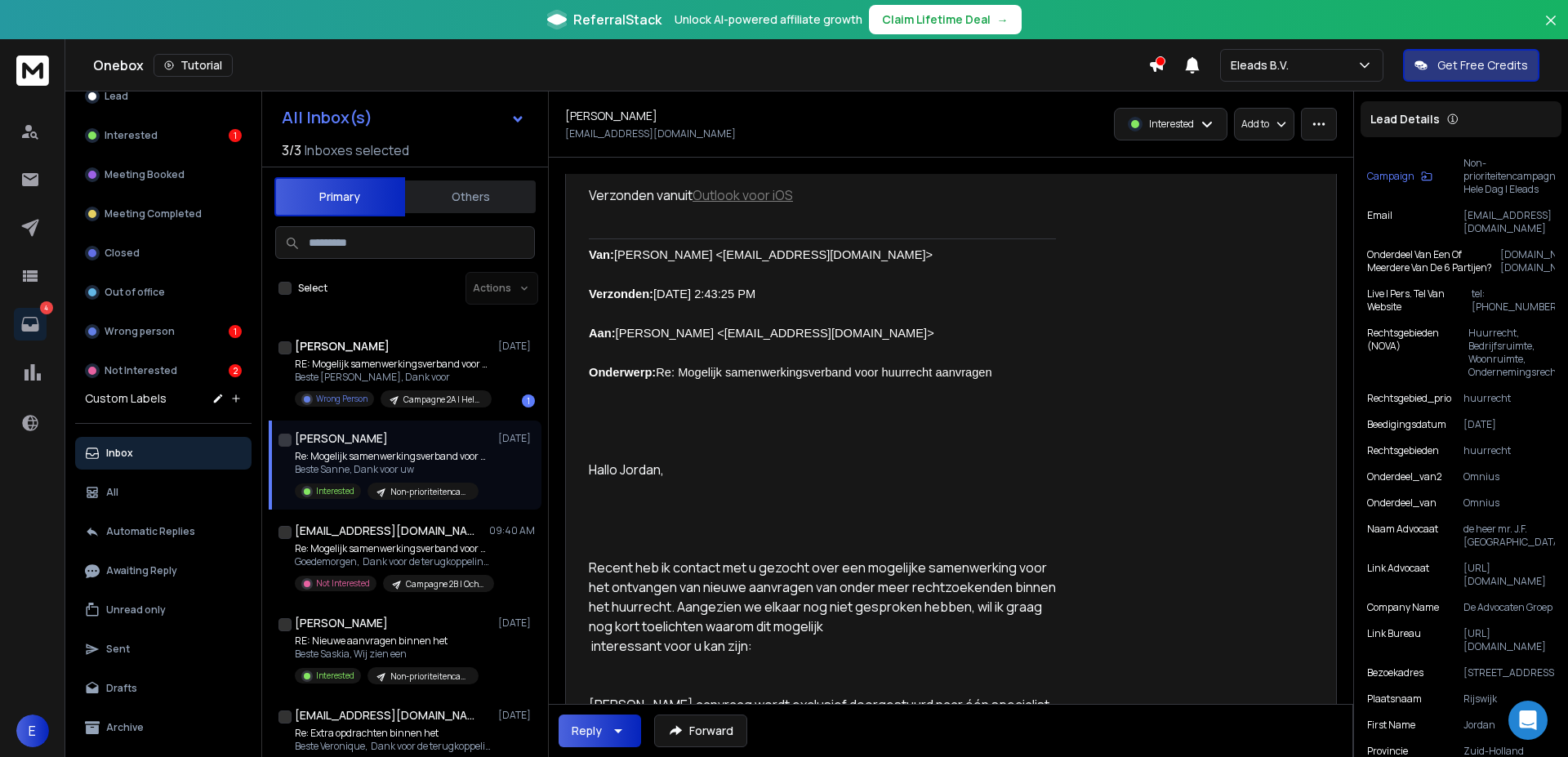
scroll to position [324, 0]
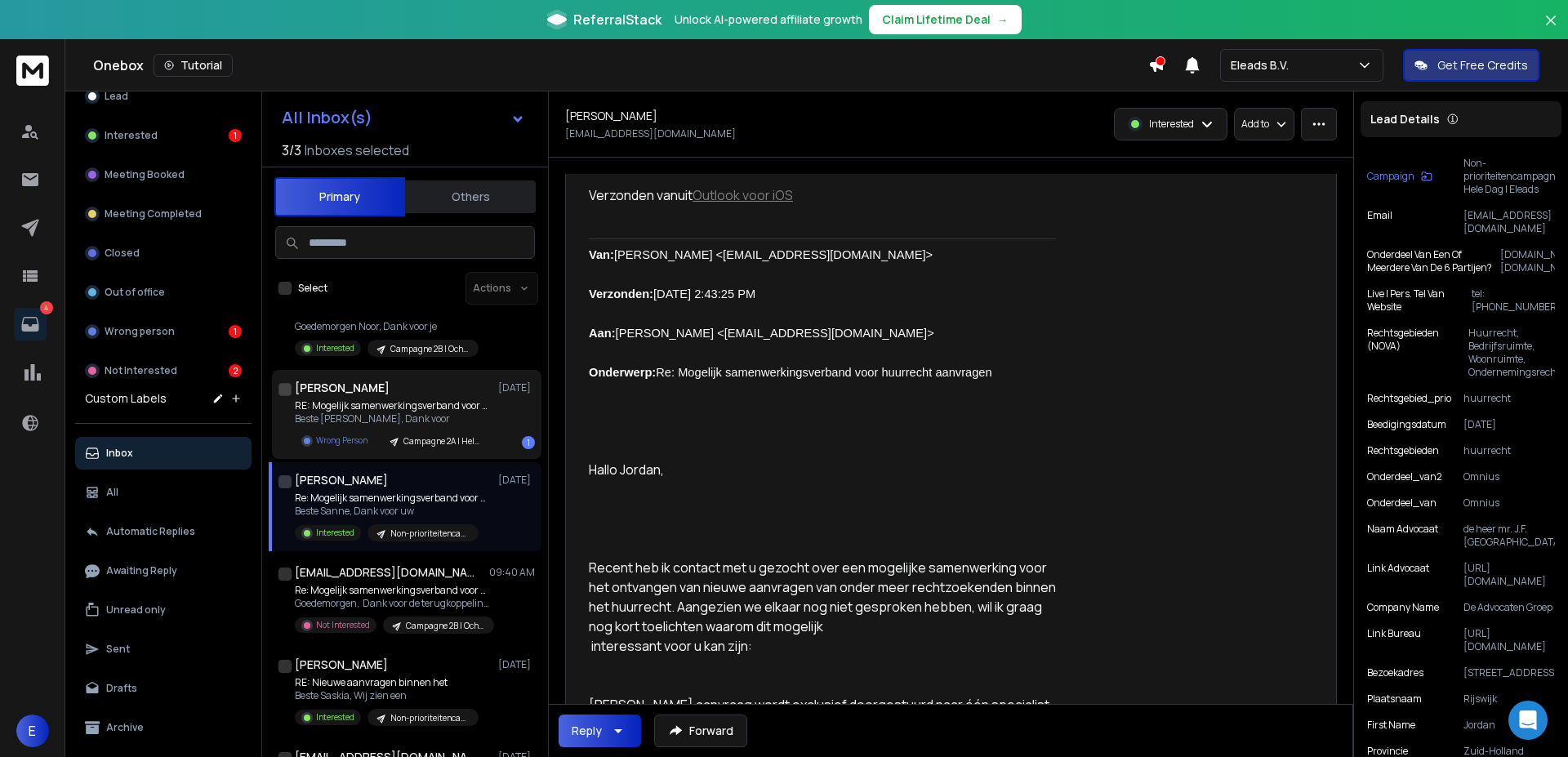
click at [437, 409] on p "RE: Mogelijk samenwerkingsverband voor P&F-aanvragen" at bounding box center [393, 406] width 196 height 13
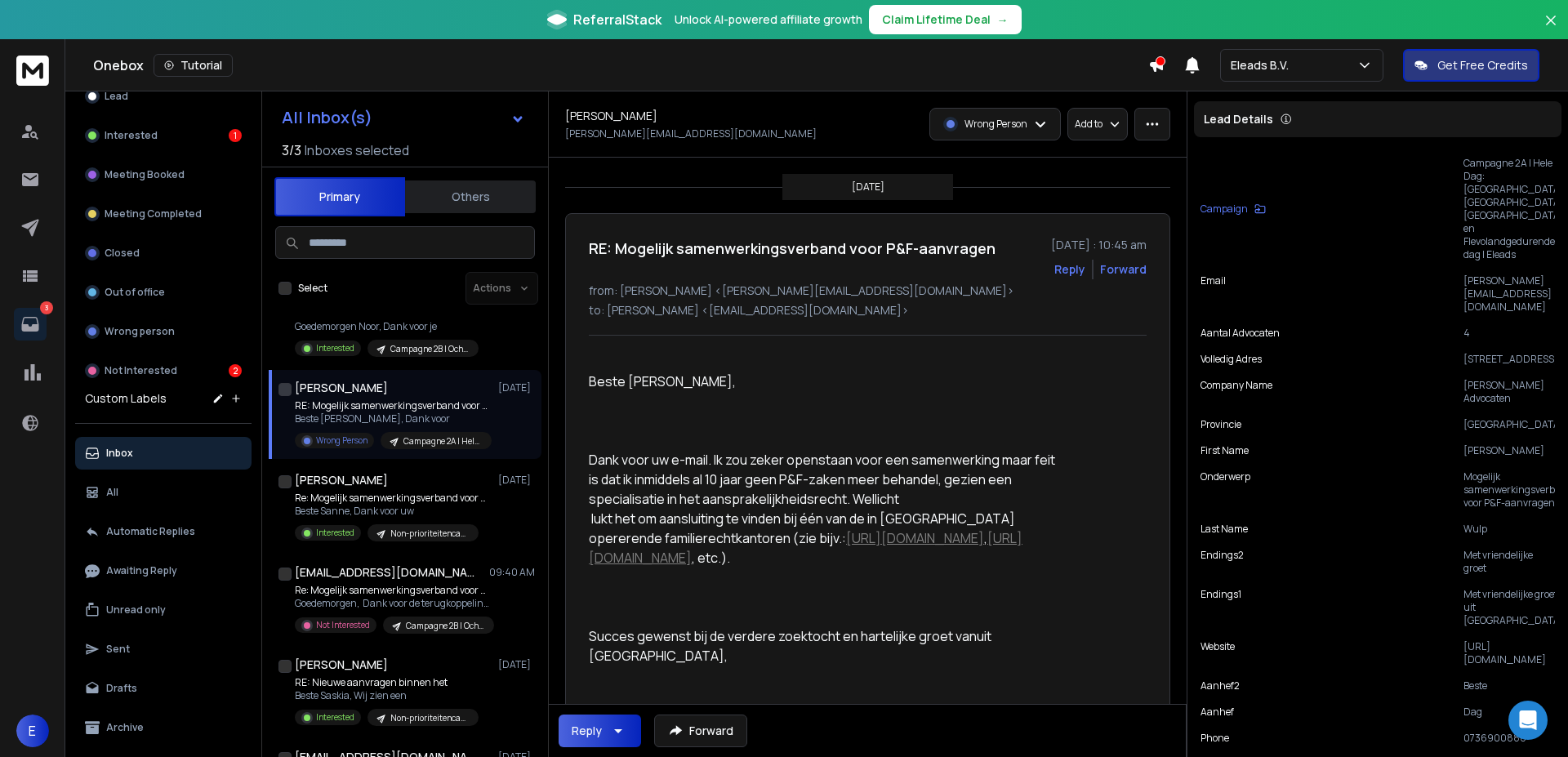
drag, startPoint x: 584, startPoint y: 577, endPoint x: 922, endPoint y: 577, distance: 338.0
copy link "[URL][DOMAIN_NAME]"
click at [434, 410] on p "RE: Mogelijk samenwerkingsverband voor P&F-aanvragen" at bounding box center [393, 406] width 196 height 13
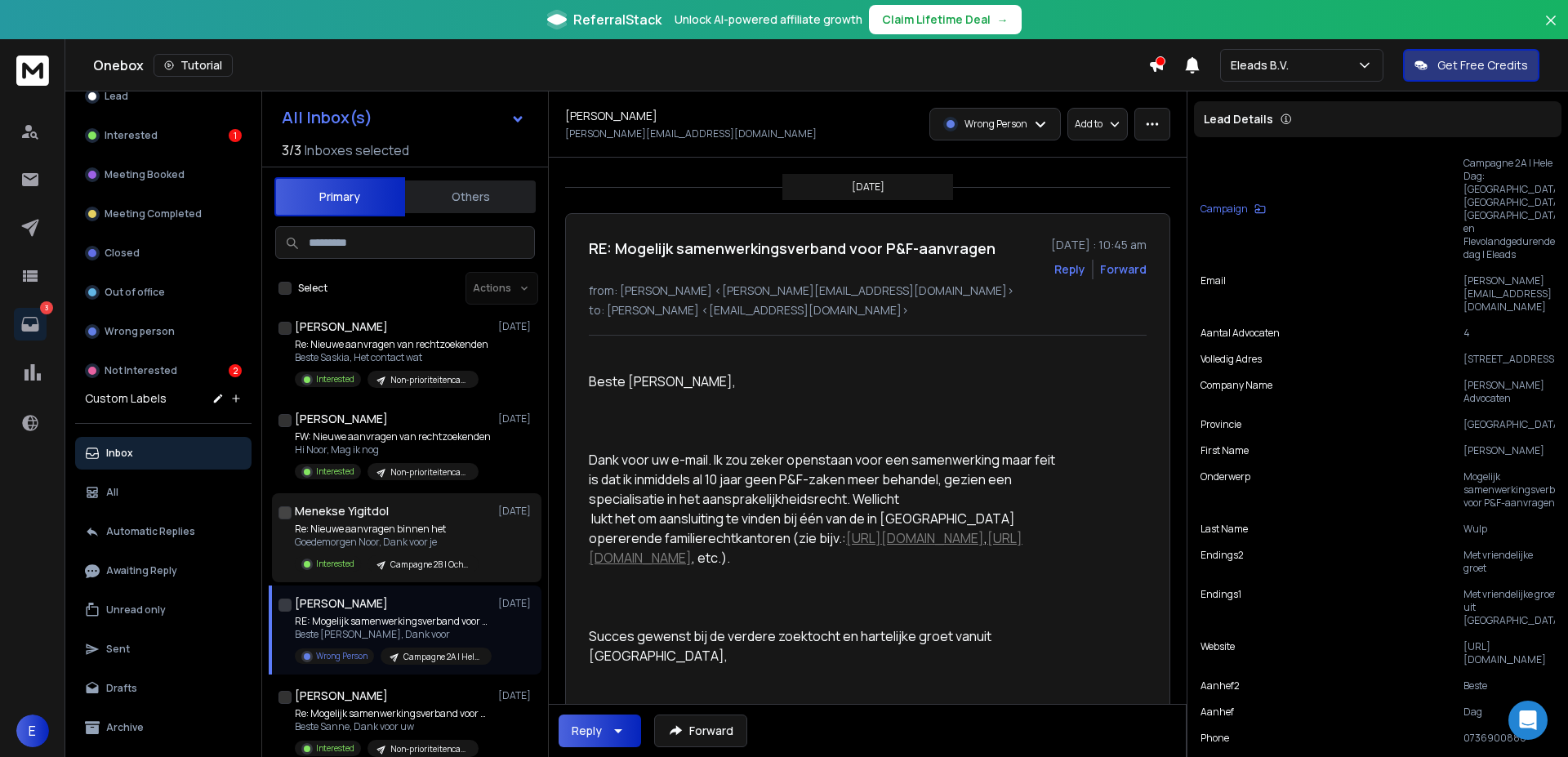
click at [370, 530] on p "Re: Nieuwe aanvragen binnen het" at bounding box center [386, 529] width 184 height 13
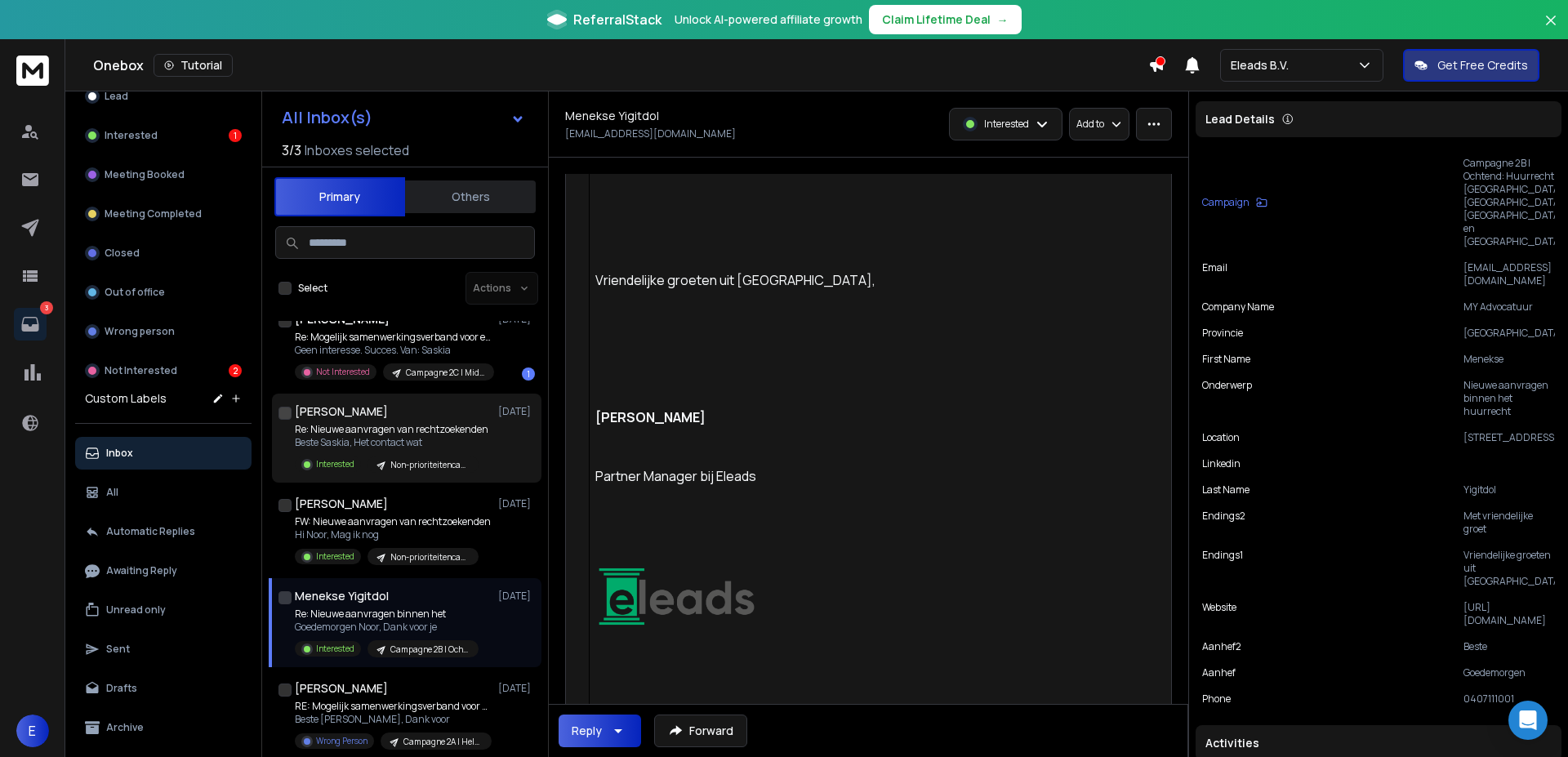
scroll to position [0, 0]
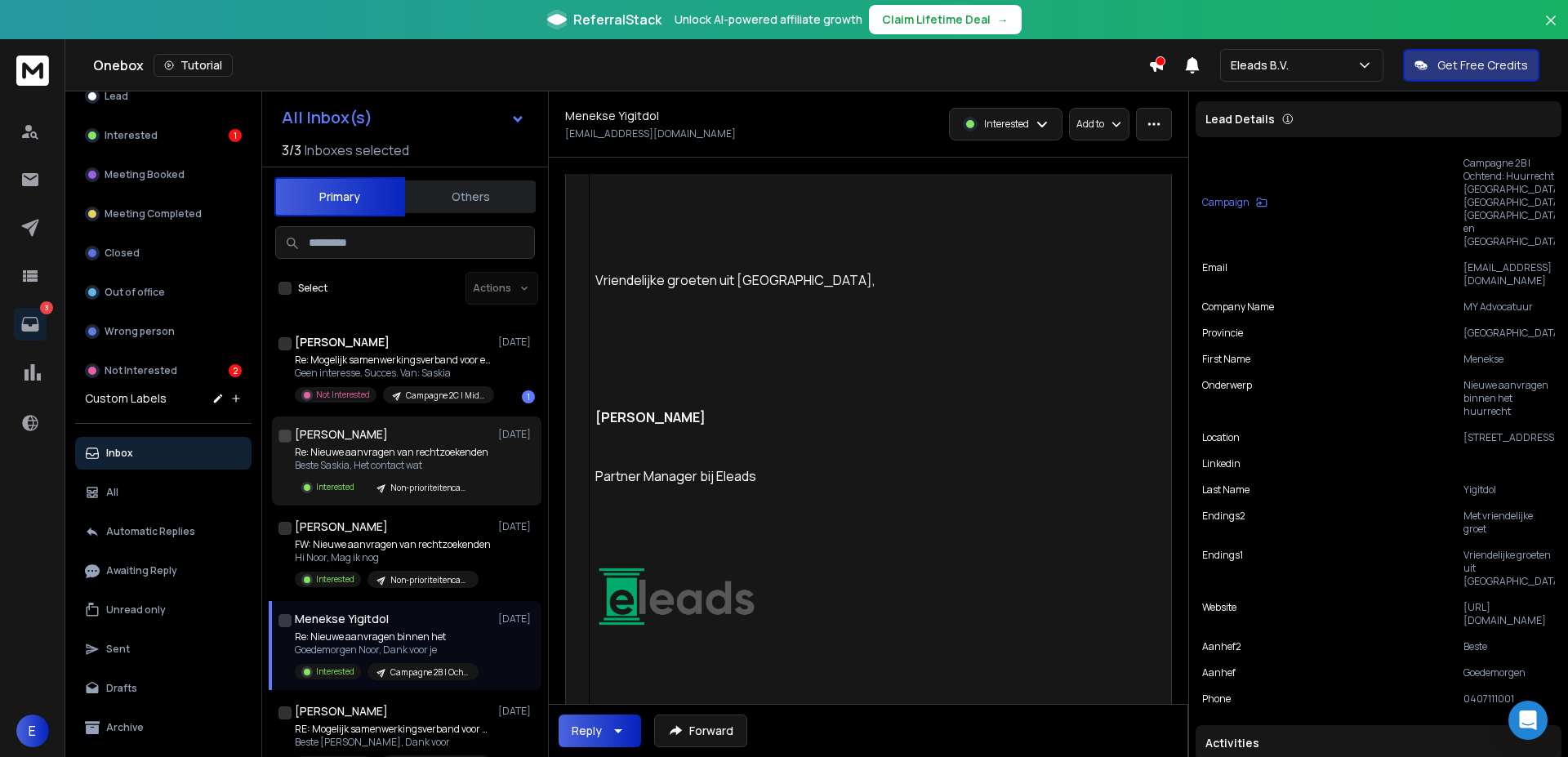
click at [427, 455] on p "Re: Nieuwe aanvragen van rechtzoekenden" at bounding box center [391, 452] width 194 height 13
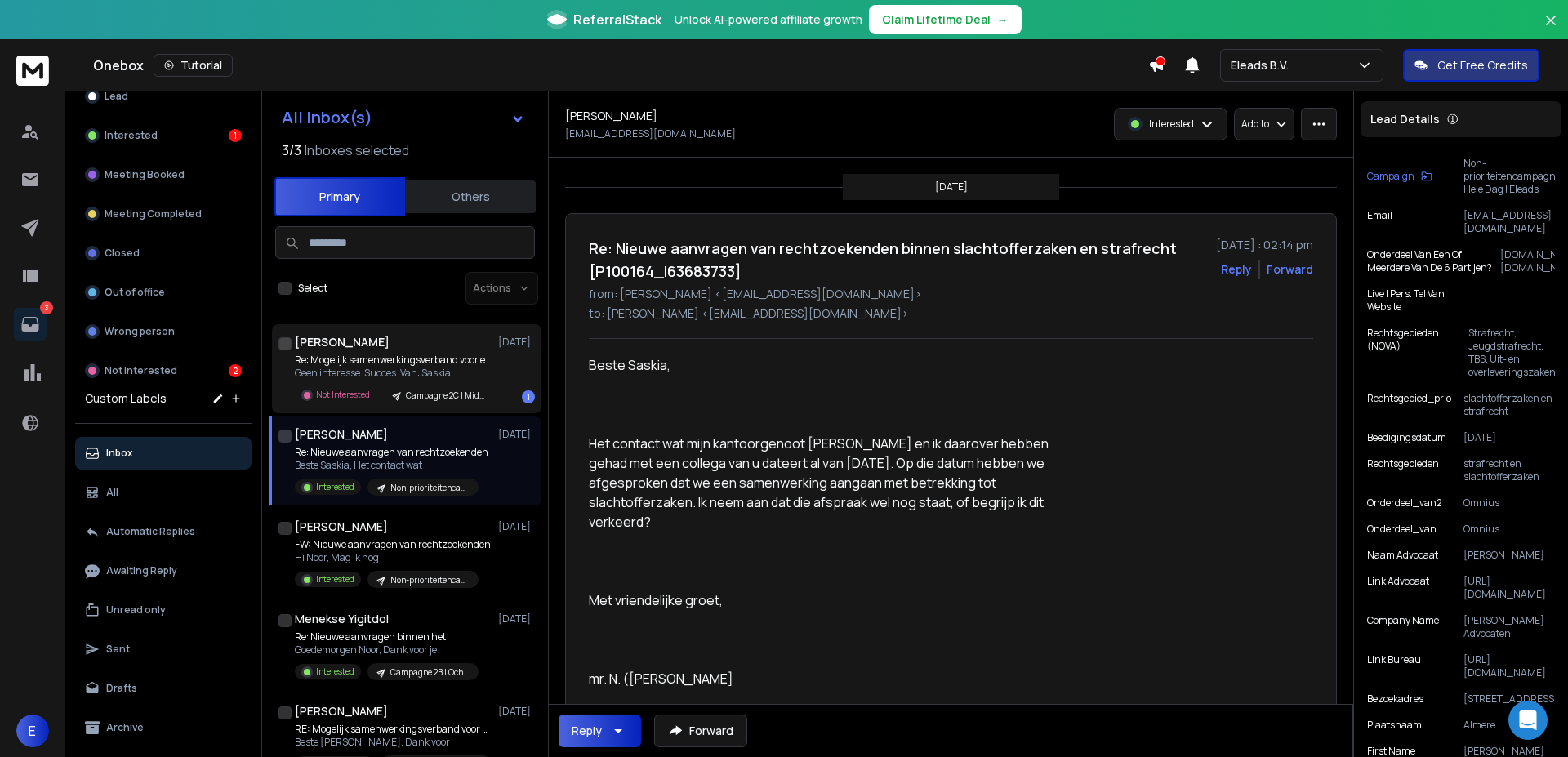
click at [416, 368] on p "Geen interesse. Succes. Van: Saskia" at bounding box center [393, 373] width 196 height 13
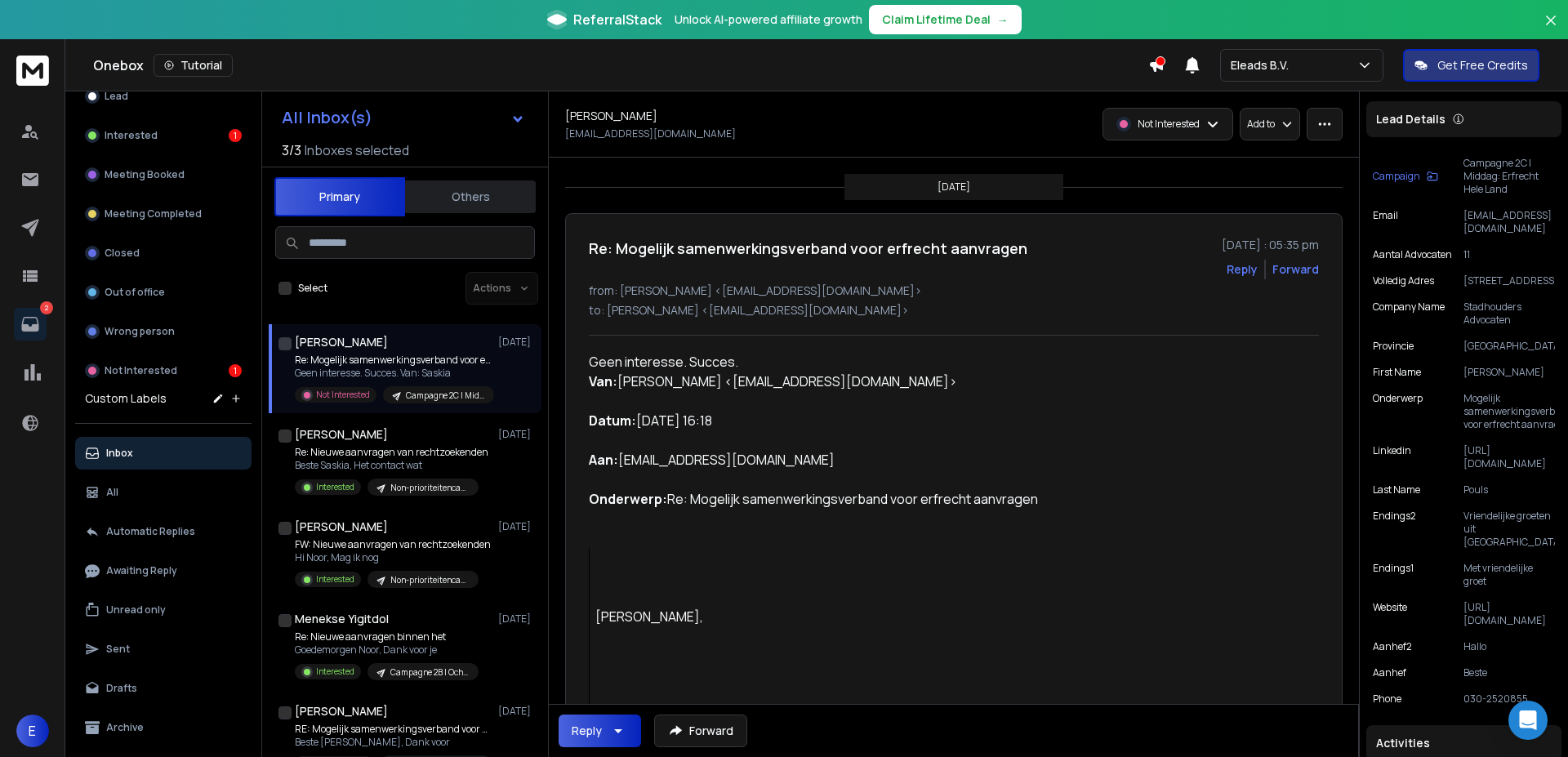
click at [1235, 263] on button "Reply" at bounding box center [1242, 269] width 31 height 16
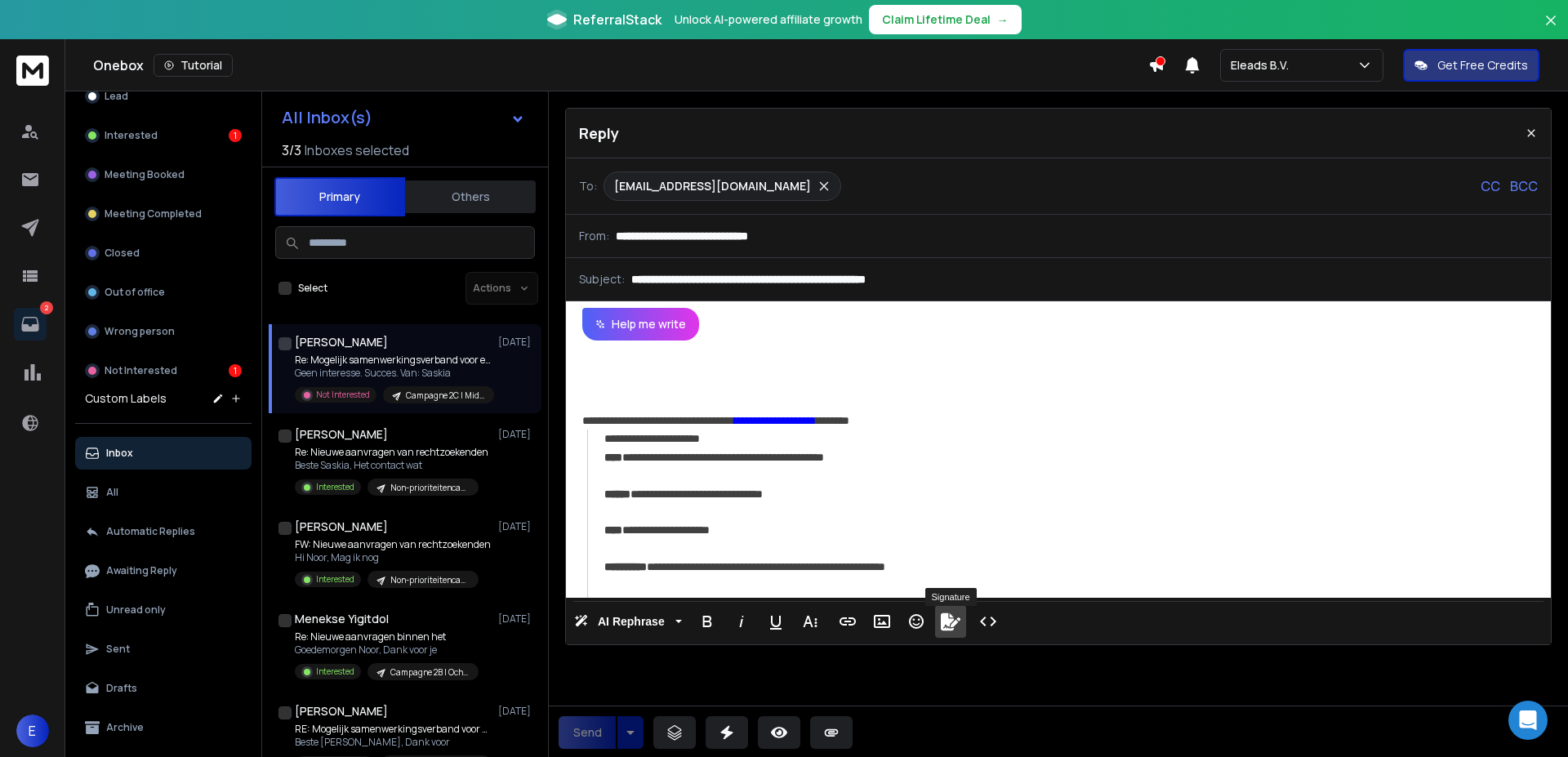
click at [947, 626] on icon "button" at bounding box center [951, 622] width 19 height 19
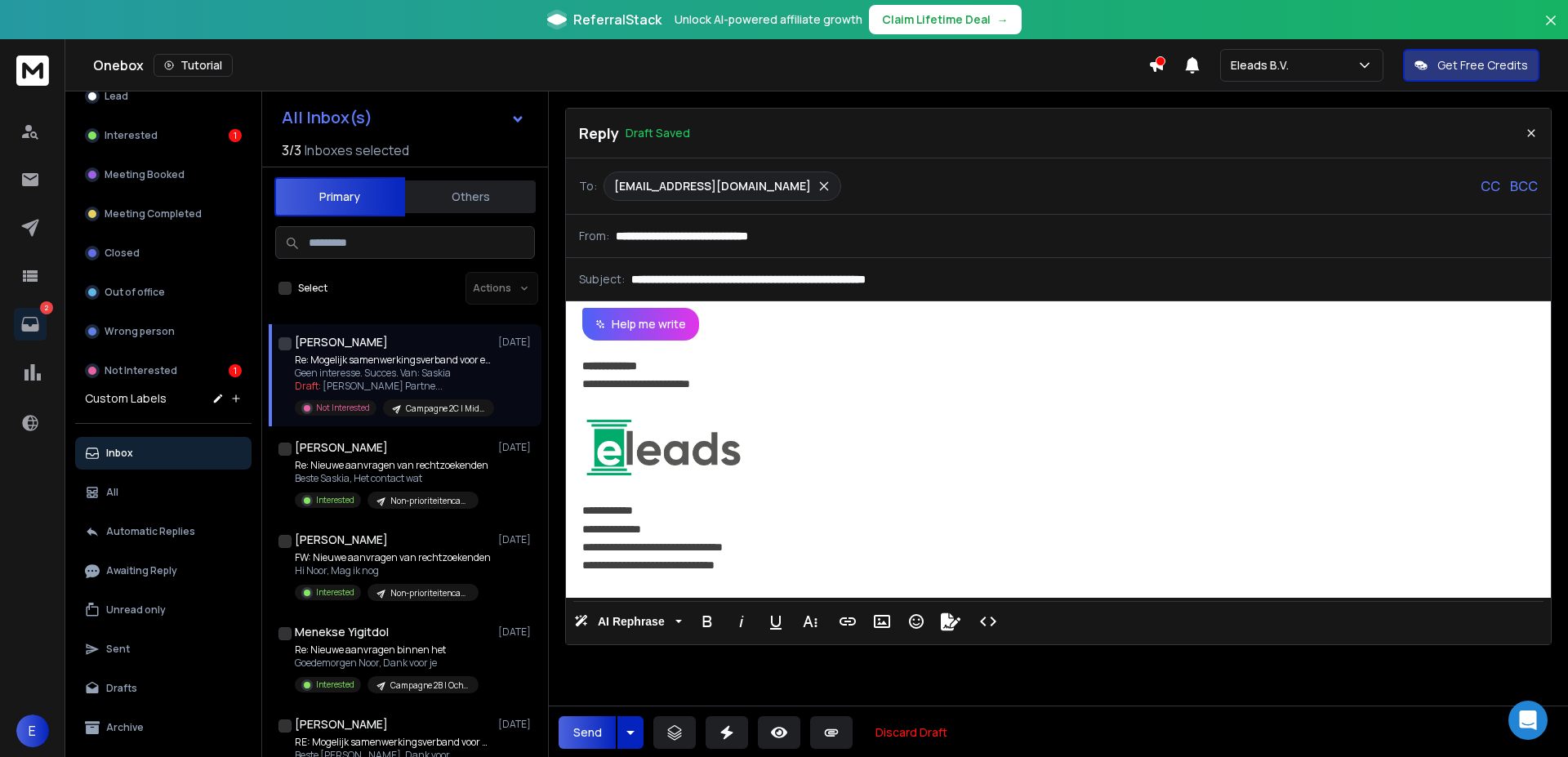
click at [581, 364] on div "**********" at bounding box center [1059, 469] width 985 height 257
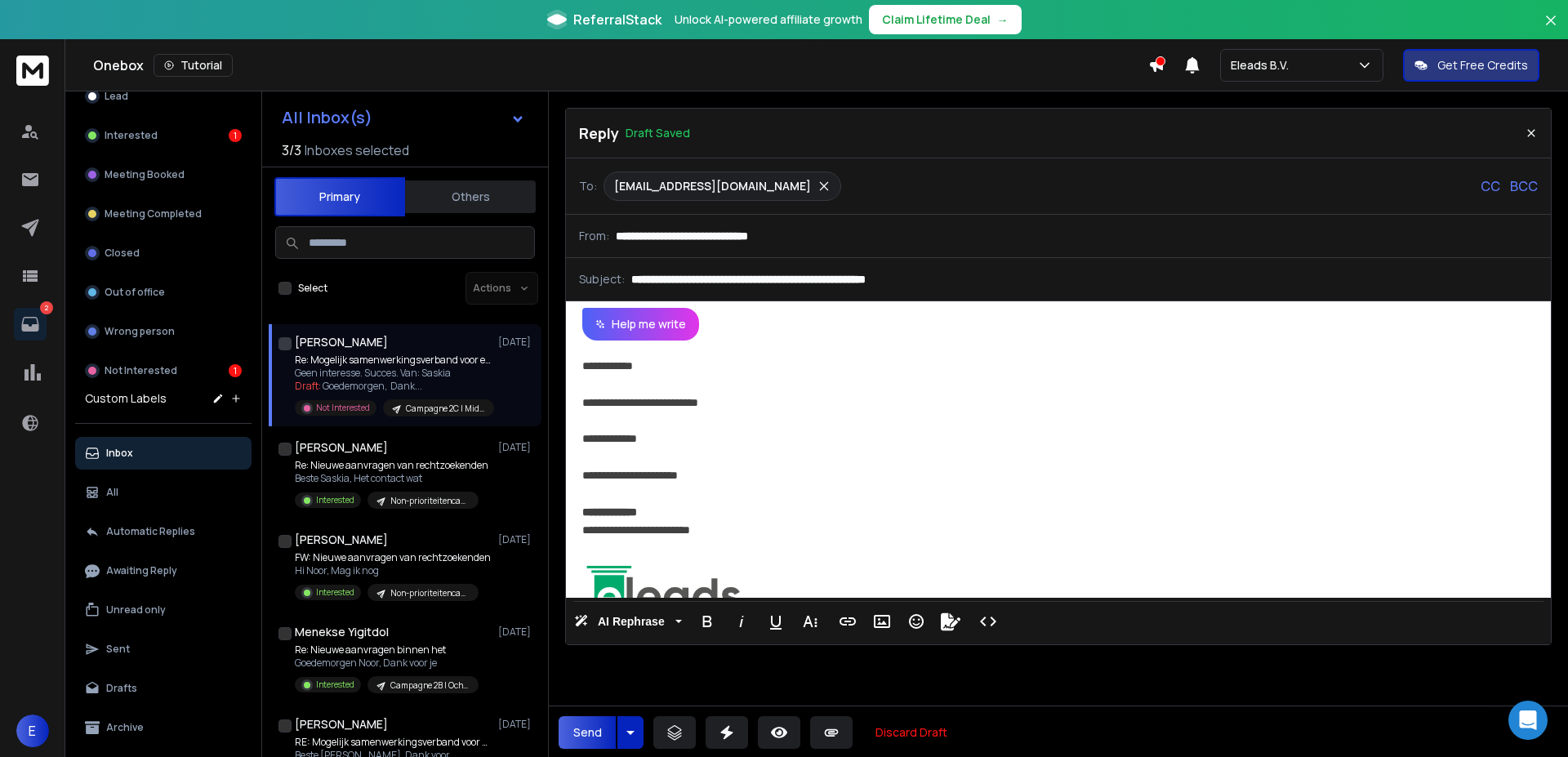
click at [595, 727] on button "Send" at bounding box center [587, 732] width 57 height 33
